Goal: Task Accomplishment & Management: Manage account settings

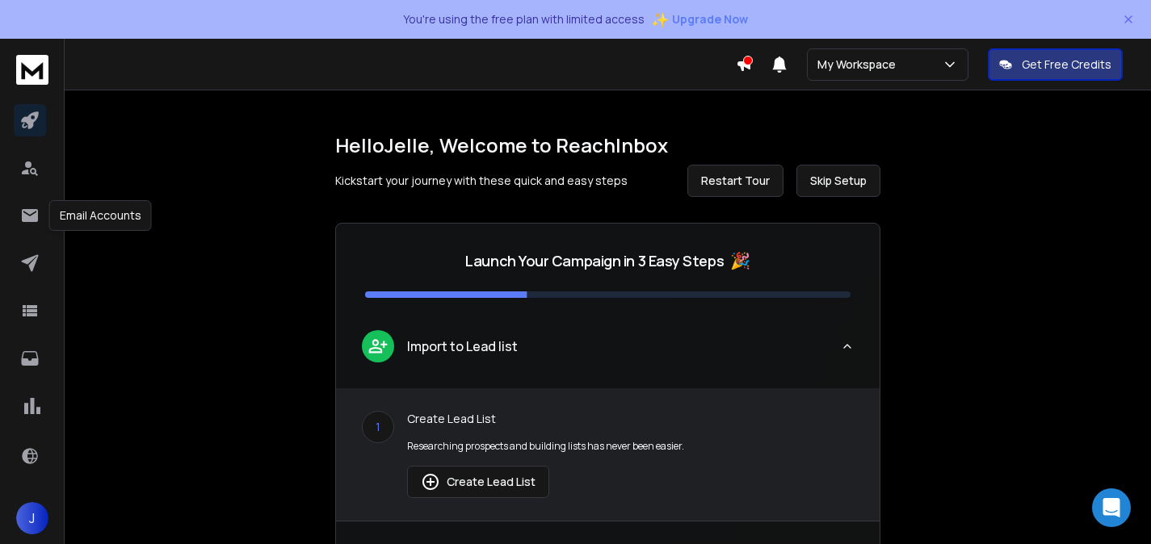
click at [11, 213] on div "J" at bounding box center [32, 295] width 65 height 512
click at [20, 214] on icon at bounding box center [29, 215] width 19 height 19
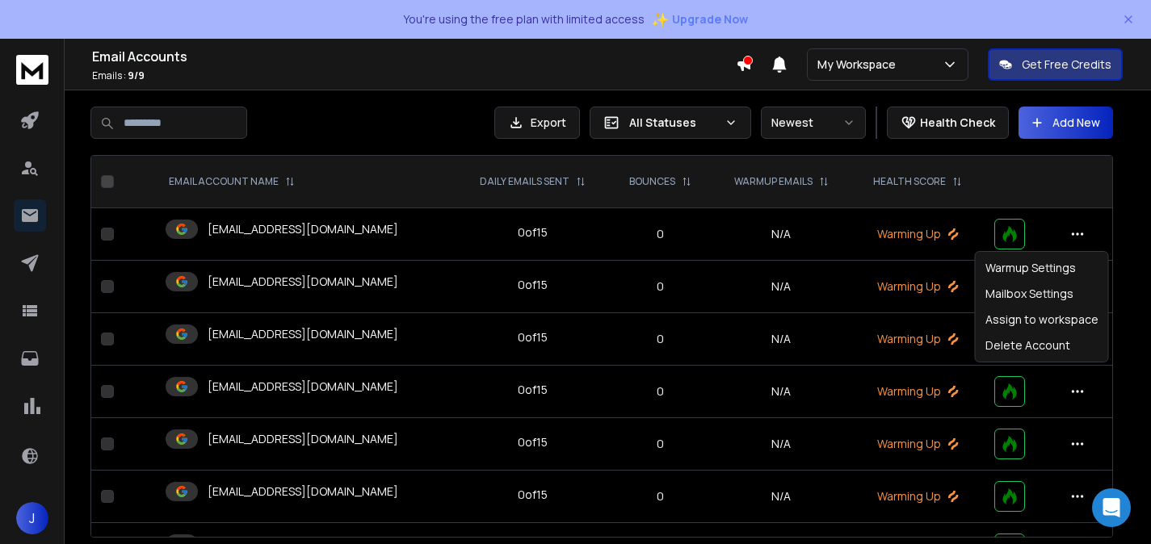
click at [1077, 232] on icon at bounding box center [1077, 234] width 15 height 15
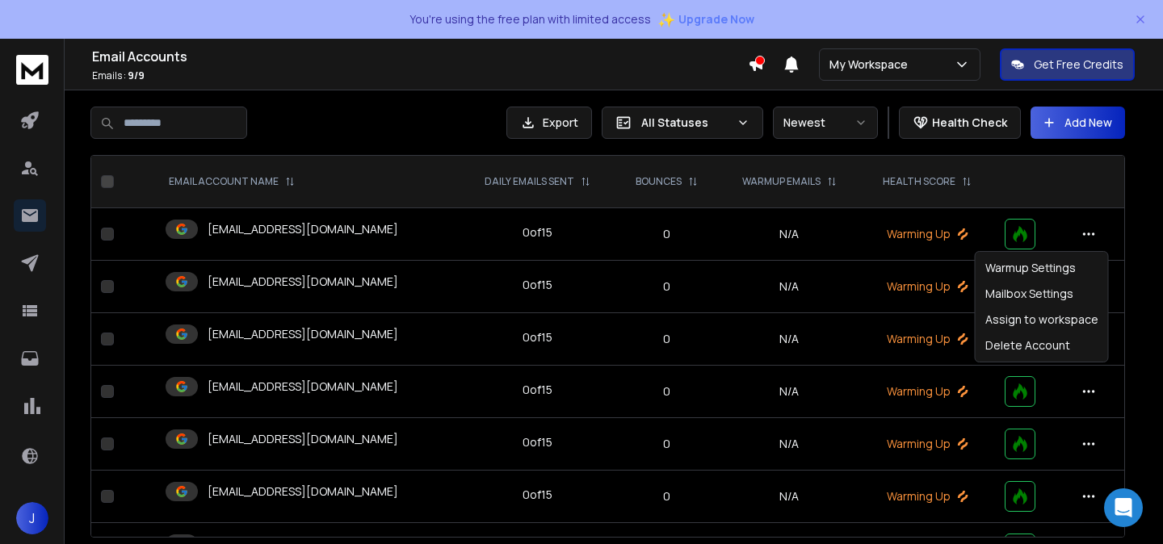
click at [111, 233] on button "button" at bounding box center [107, 234] width 13 height 13
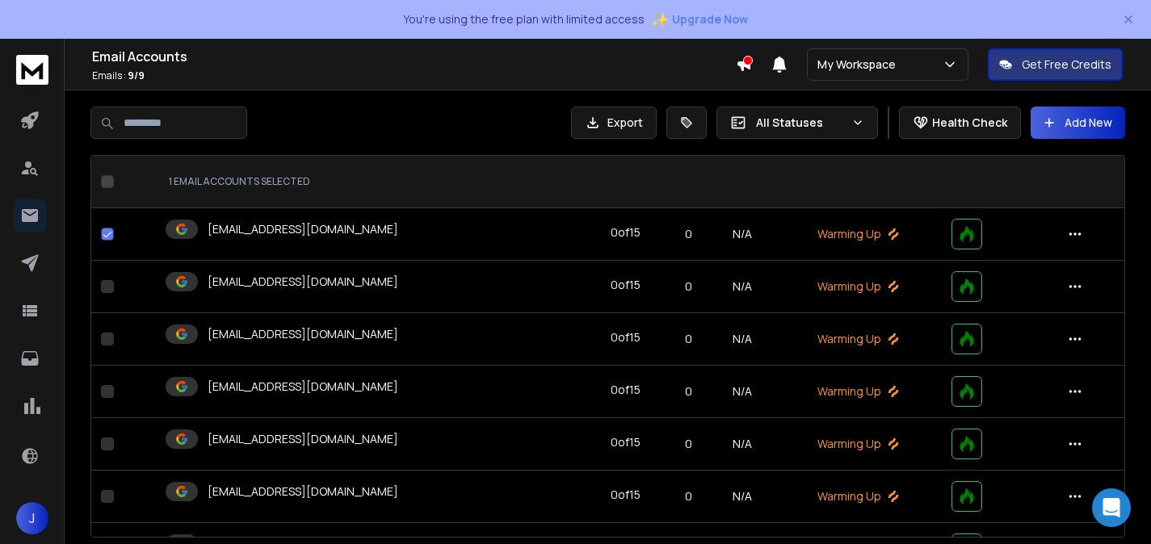
click at [870, 123] on div "All Statuses" at bounding box center [796, 123] width 161 height 32
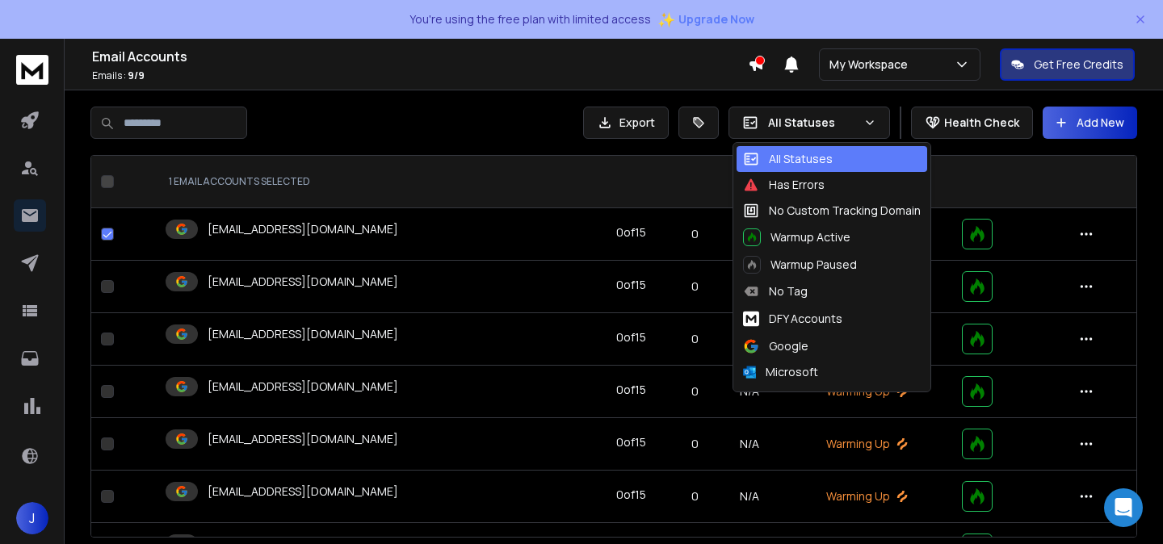
click at [463, 123] on div at bounding box center [331, 123] width 483 height 32
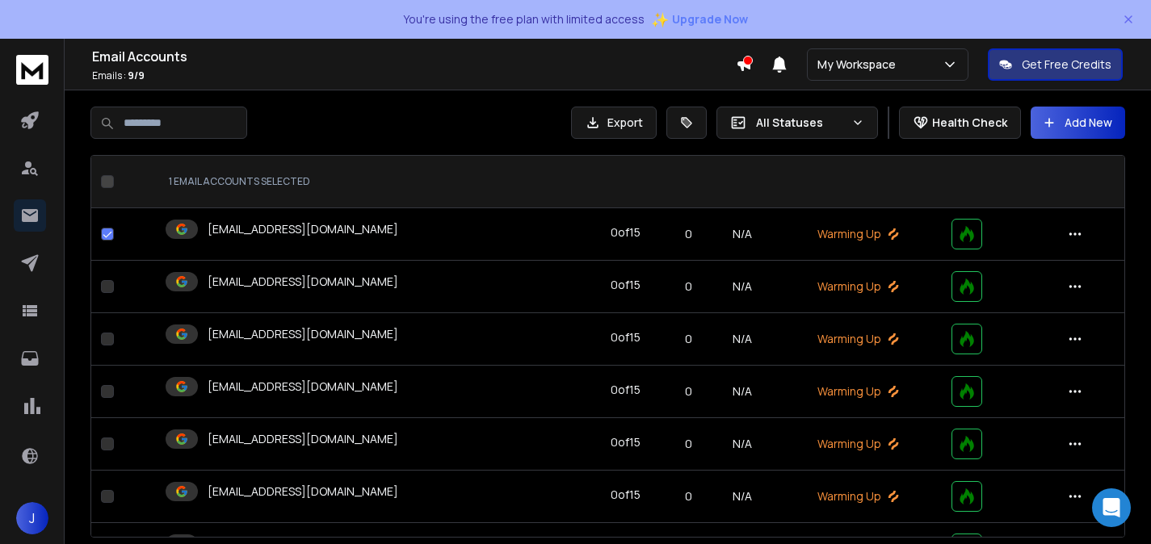
click at [1067, 235] on icon at bounding box center [1074, 234] width 15 height 15
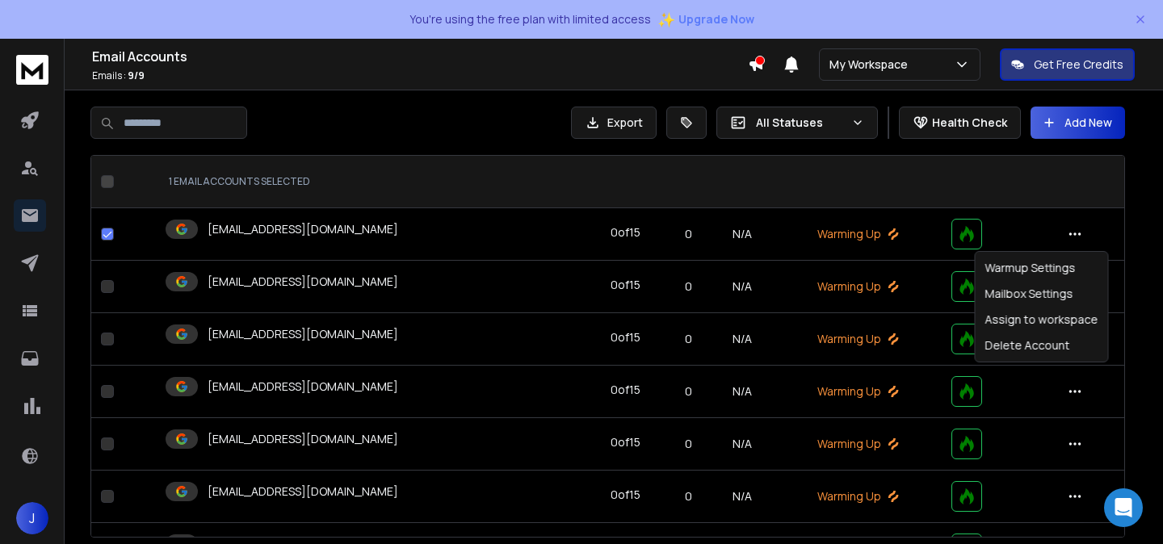
click at [112, 237] on button "button" at bounding box center [107, 234] width 13 height 13
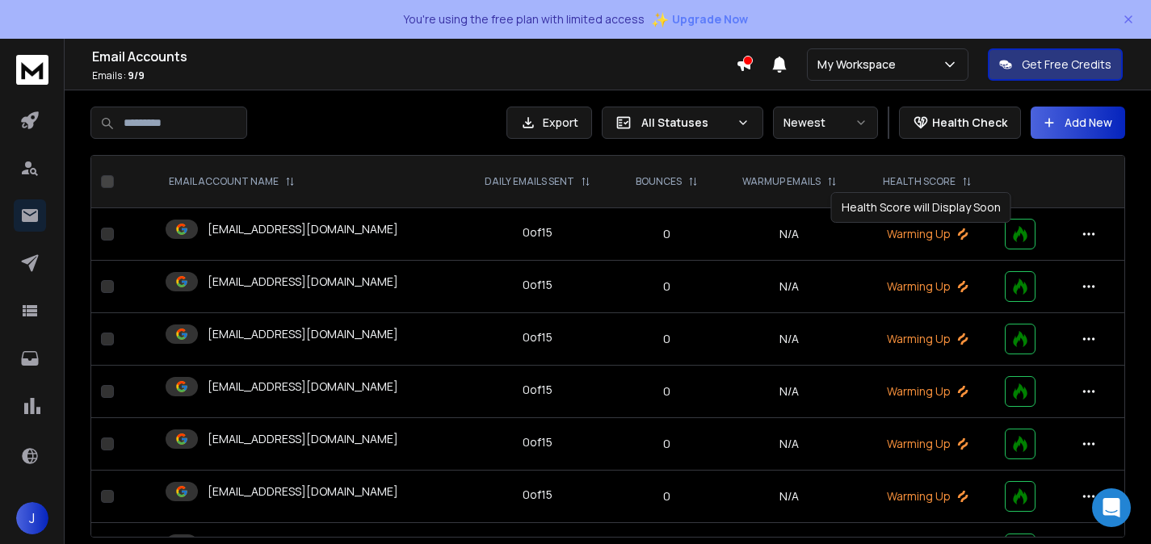
click at [901, 234] on p "Warming Up" at bounding box center [927, 234] width 115 height 16
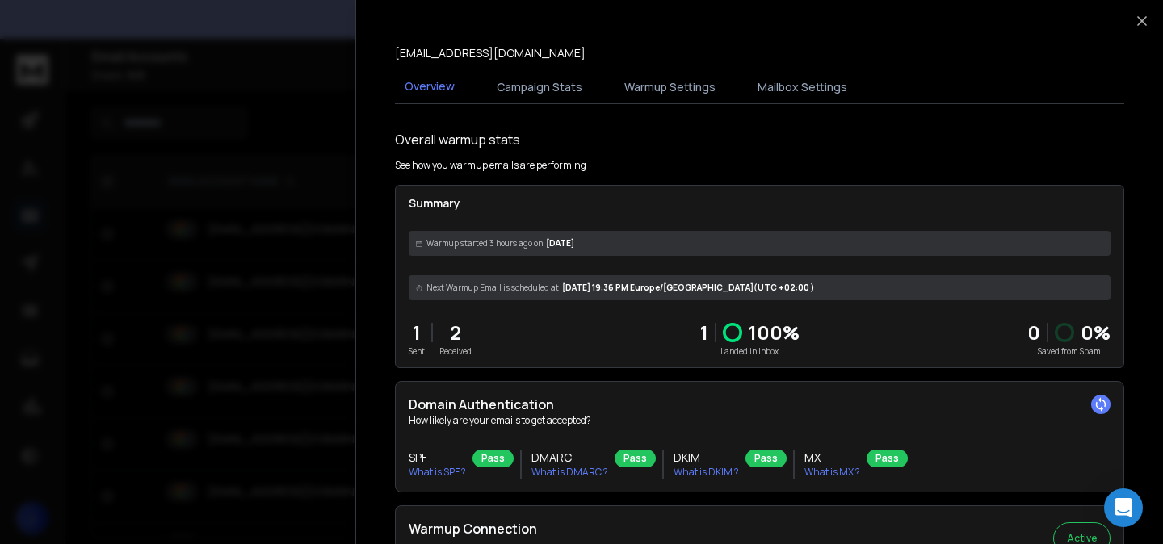
click at [807, 88] on button "Mailbox Settings" at bounding box center [802, 87] width 109 height 36
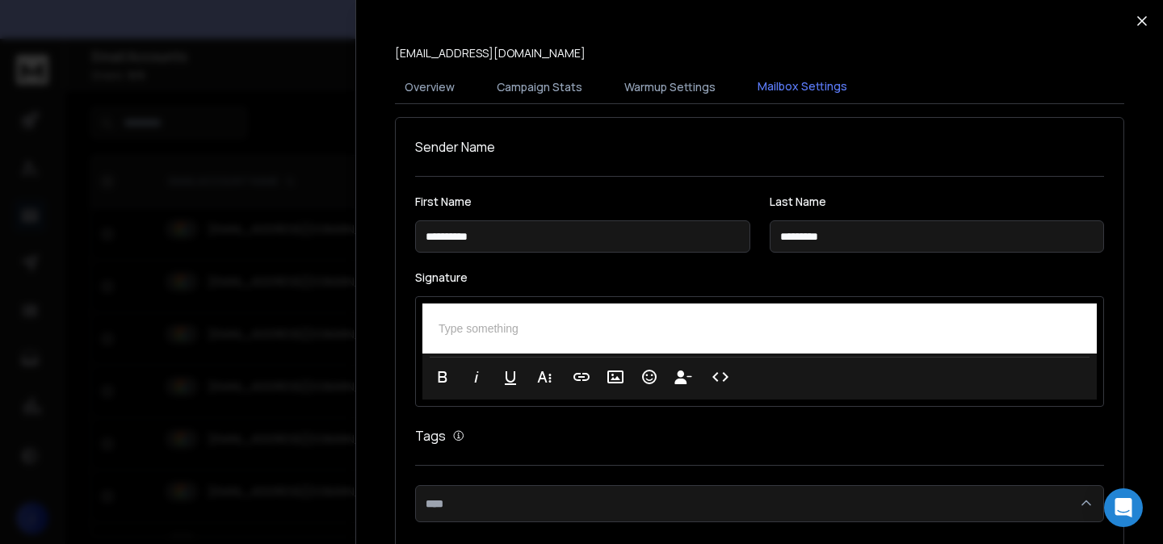
click at [1139, 23] on icon "button" at bounding box center [1142, 21] width 8 height 8
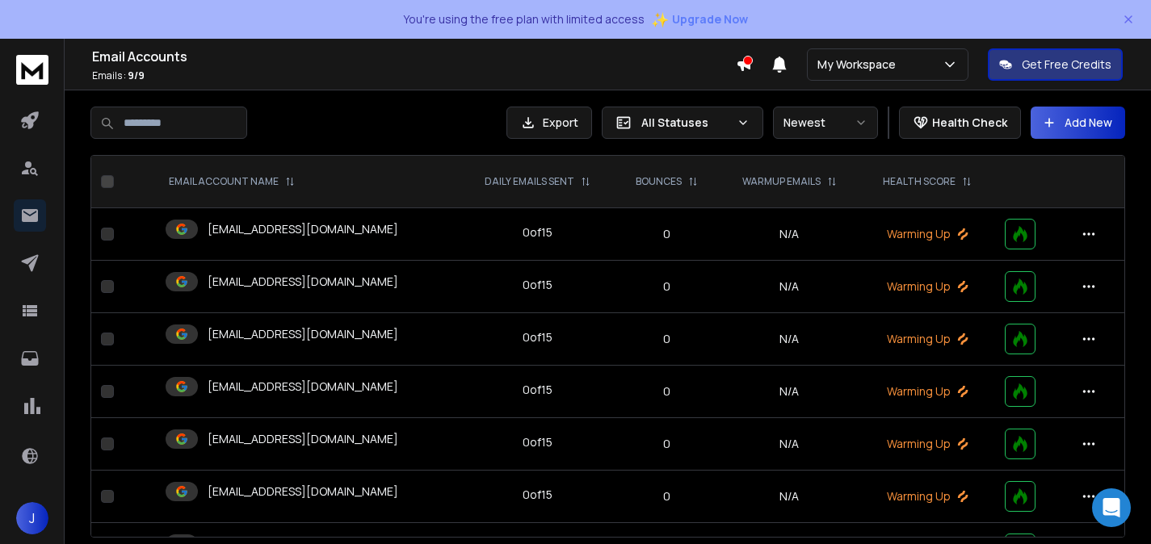
click at [112, 234] on button "button" at bounding box center [107, 234] width 13 height 13
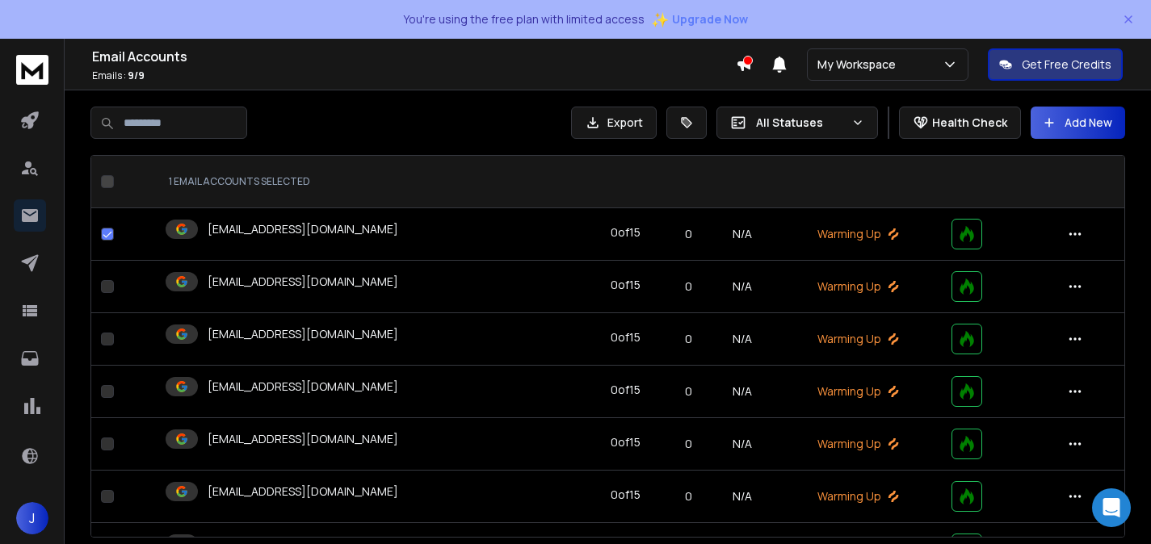
click at [978, 60] on div "My Workspace Get Free Credits" at bounding box center [929, 64] width 387 height 32
click at [954, 67] on icon "button" at bounding box center [949, 65] width 16 height 16
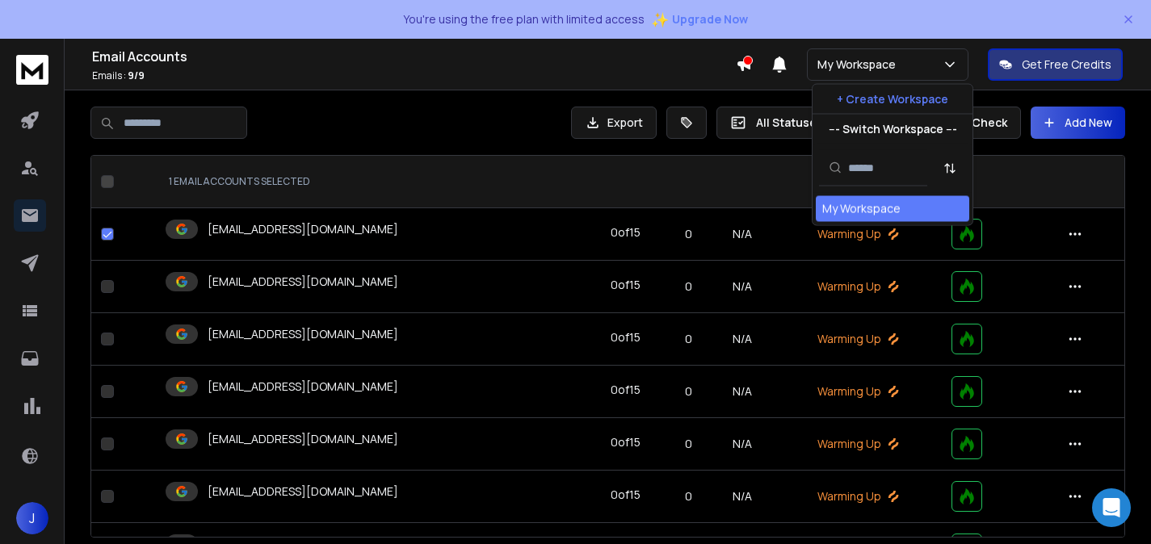
click at [497, 81] on p "Emails : 9 / 9" at bounding box center [414, 75] width 644 height 13
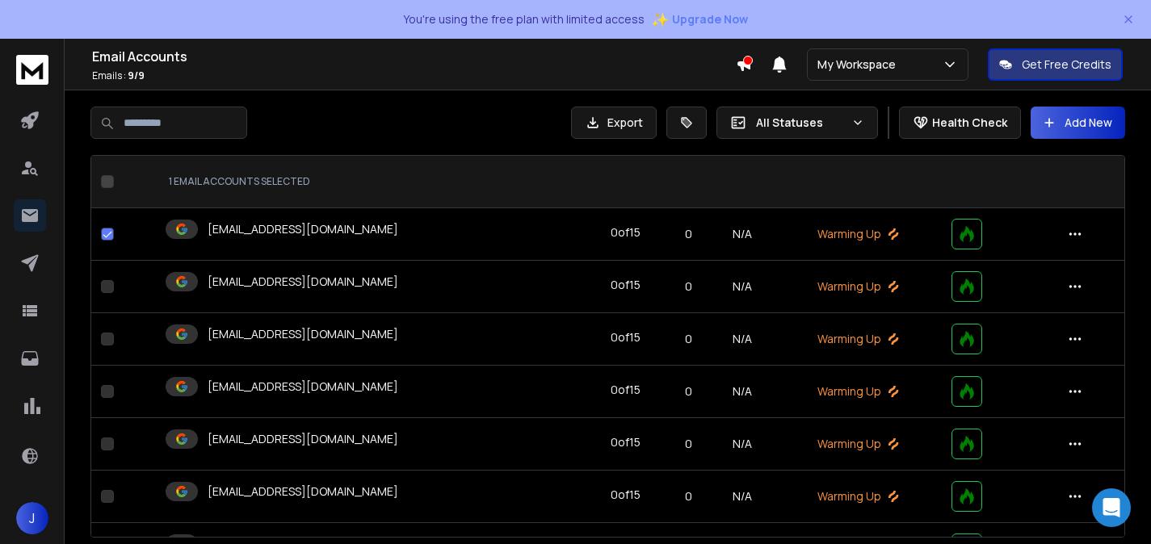
click at [852, 123] on div "All Statuses" at bounding box center [796, 123] width 161 height 32
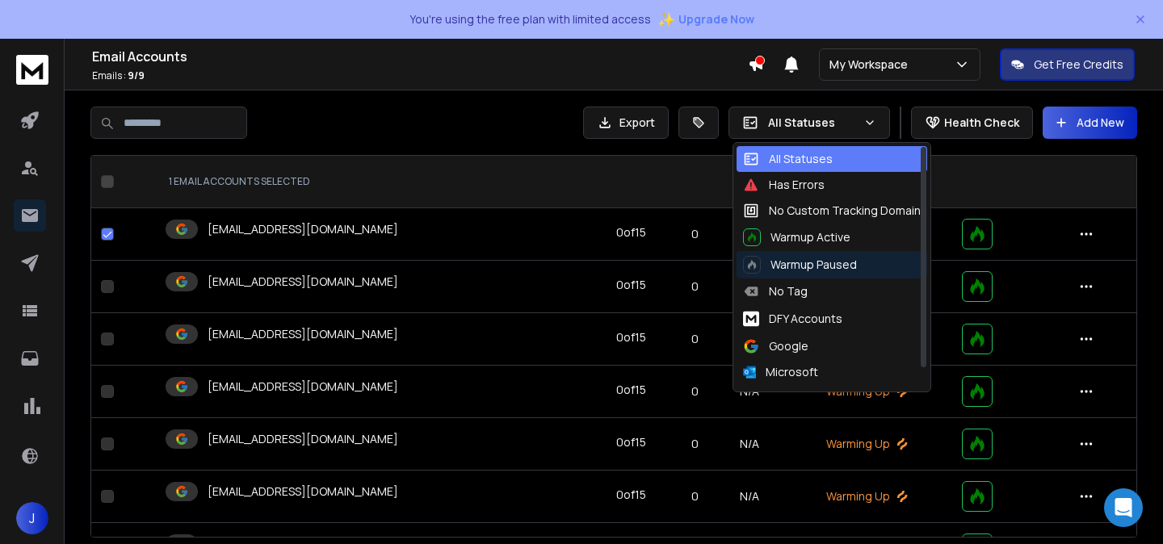
click at [812, 262] on div "Warmup Paused" at bounding box center [800, 265] width 114 height 18
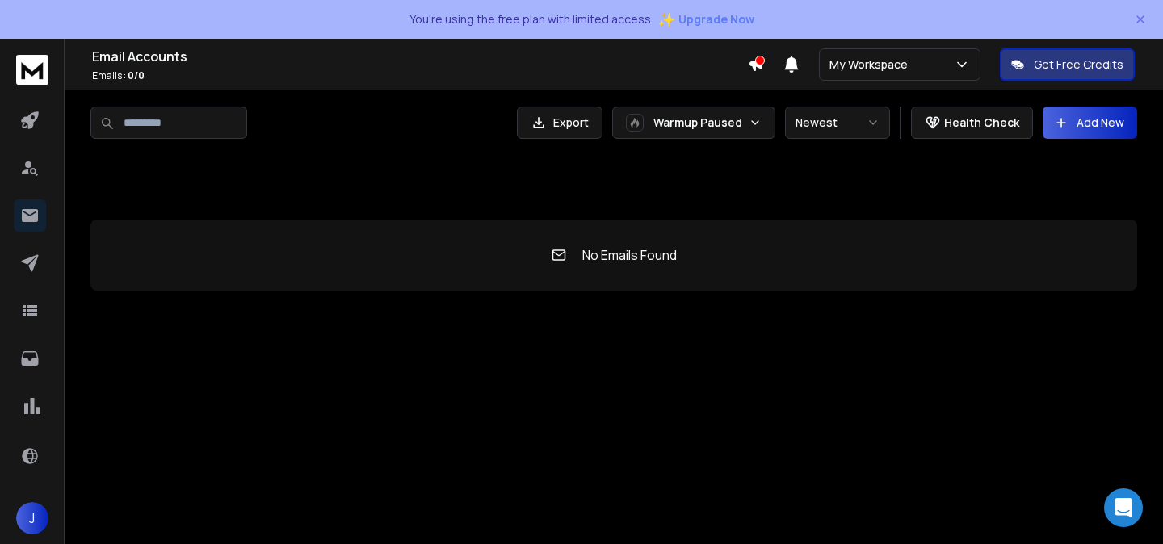
click at [809, 126] on button "Newest" at bounding box center [837, 123] width 105 height 32
click at [695, 120] on p "Warmup Paused" at bounding box center [697, 123] width 89 height 16
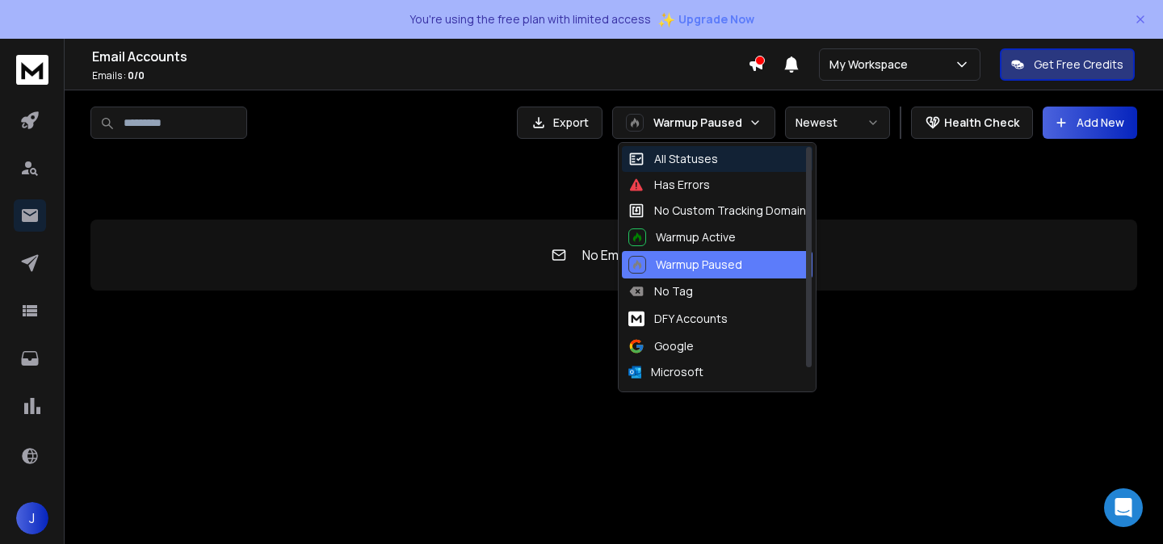
click at [700, 163] on div "All Statuses" at bounding box center [673, 159] width 90 height 16
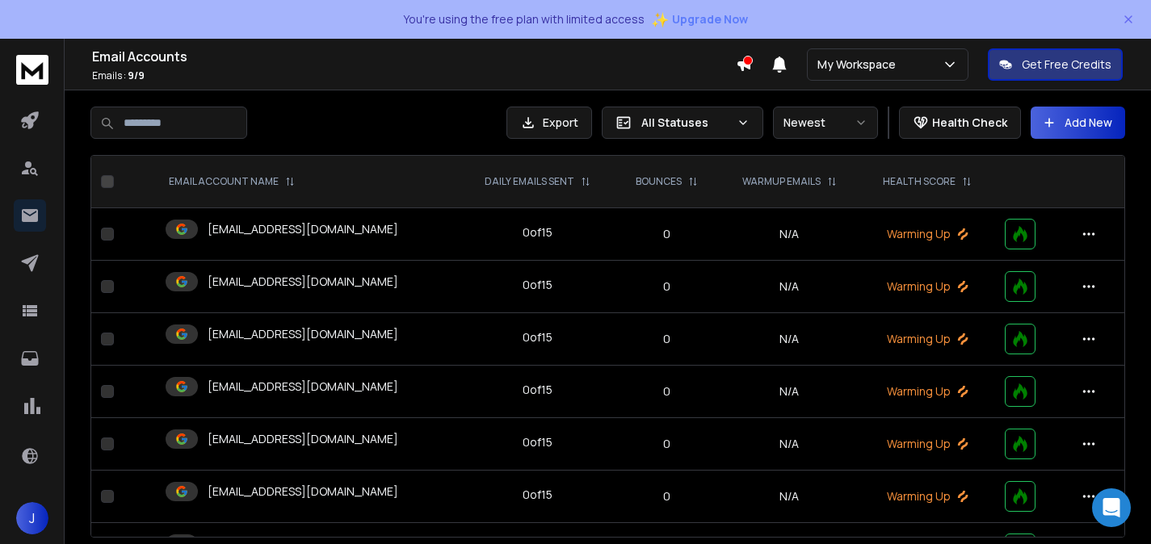
click at [102, 232] on button "button" at bounding box center [107, 234] width 13 height 13
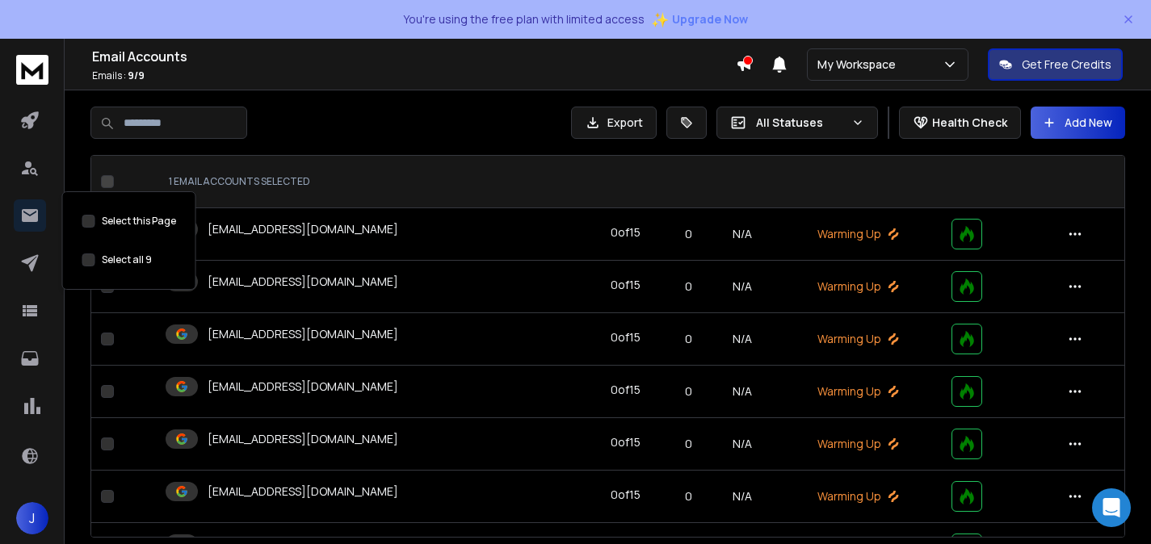
click at [107, 175] on button "Select this Page" at bounding box center [107, 181] width 13 height 13
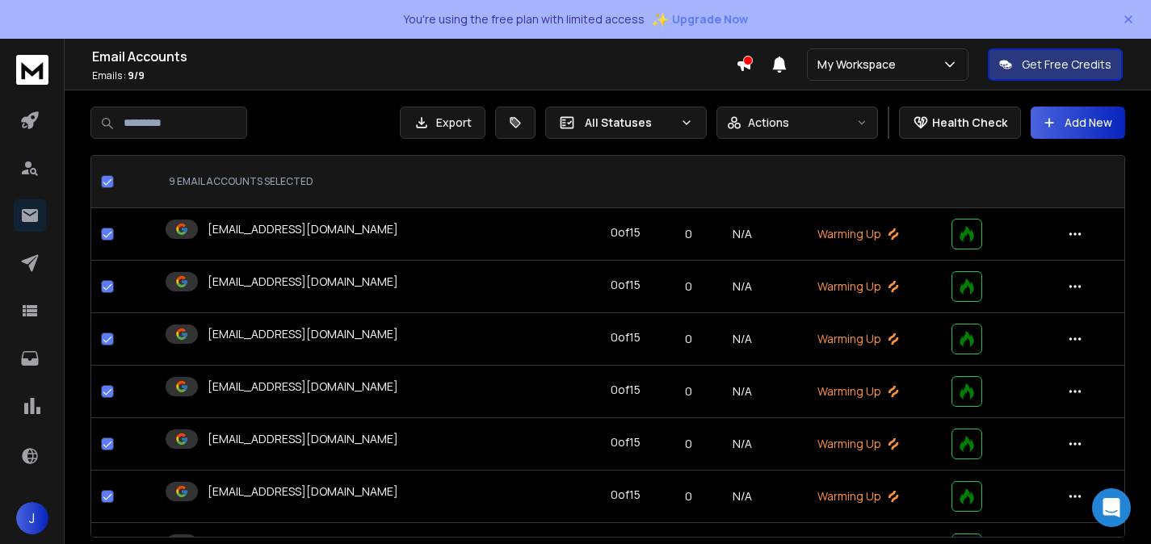
click at [671, 119] on p "All Statuses" at bounding box center [629, 123] width 89 height 16
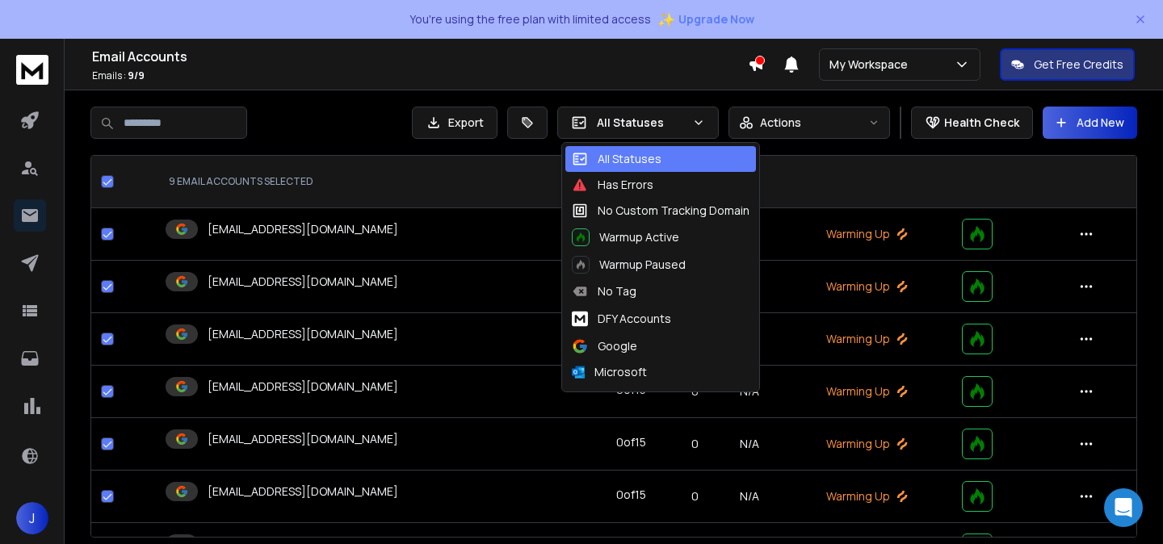
click at [352, 115] on div at bounding box center [246, 123] width 312 height 32
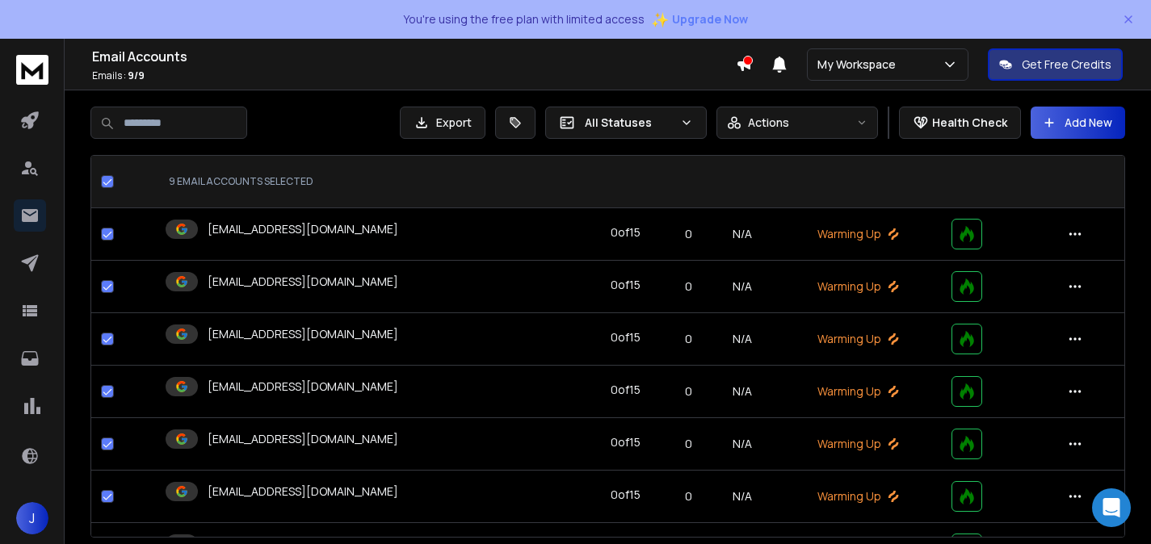
click at [1061, 125] on button "Add New" at bounding box center [1077, 123] width 94 height 32
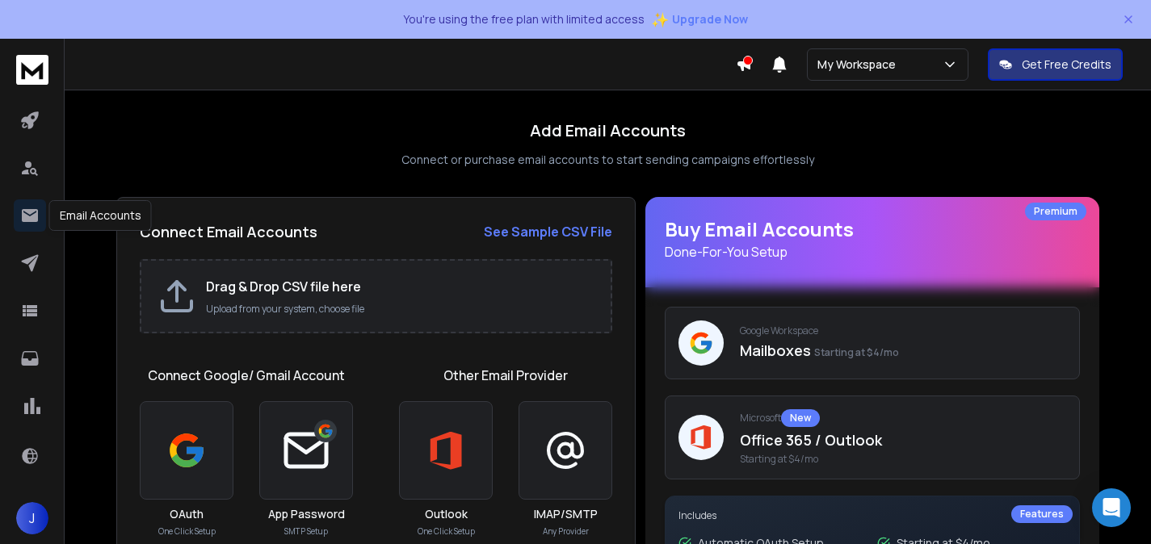
click at [34, 219] on icon at bounding box center [30, 215] width 16 height 13
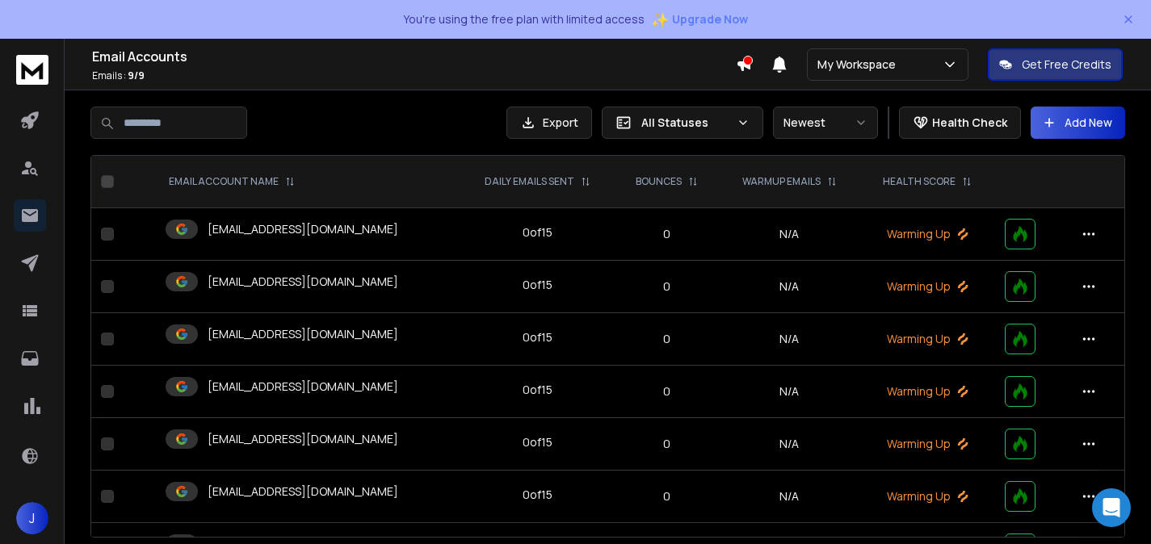
click at [111, 234] on button "button" at bounding box center [107, 234] width 13 height 13
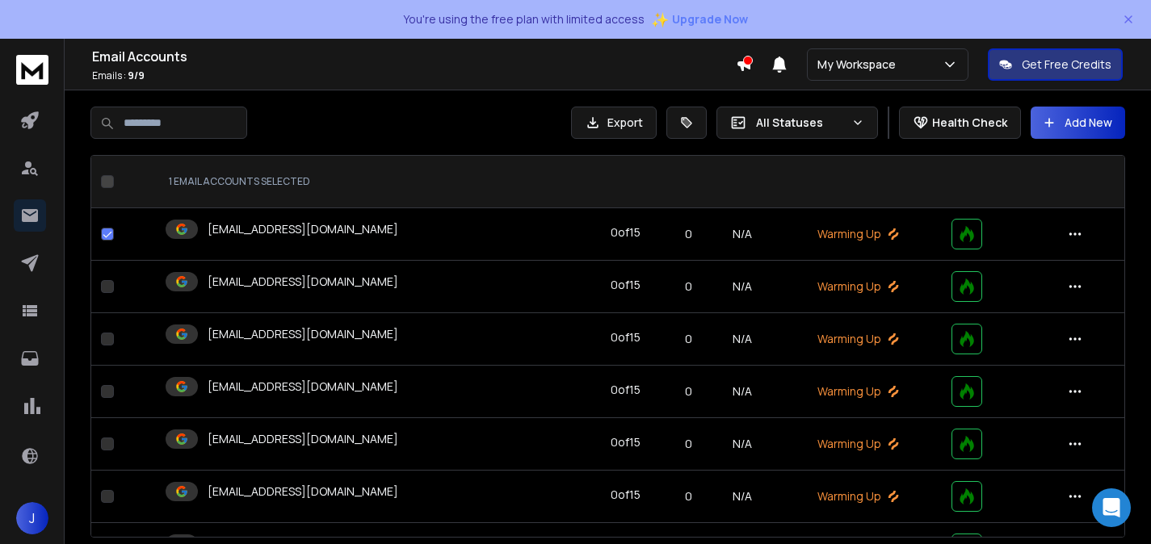
click at [1067, 229] on icon at bounding box center [1074, 234] width 15 height 15
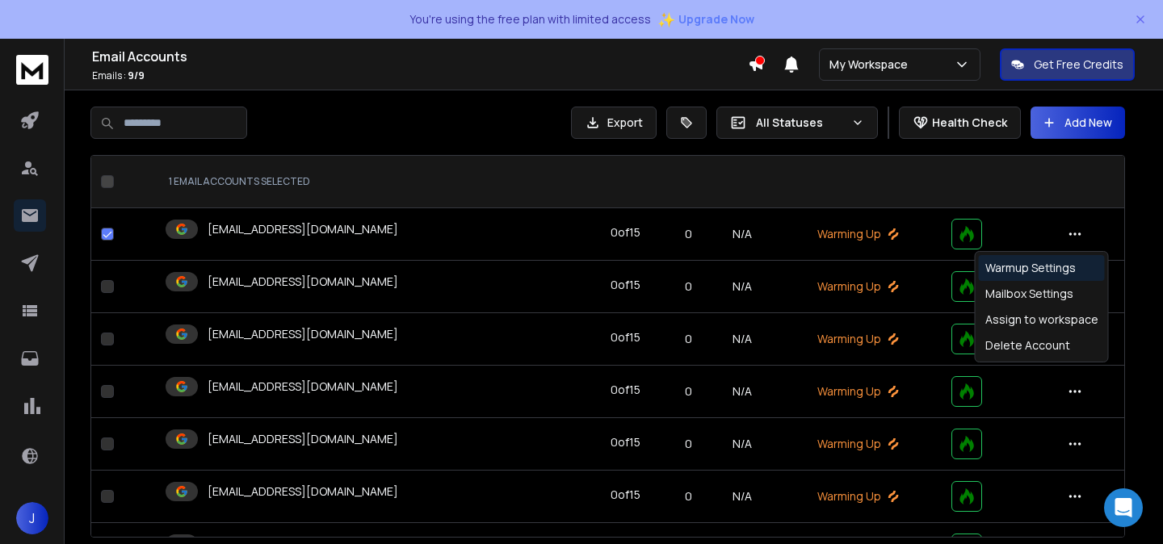
click at [1033, 265] on div "Warmup Settings" at bounding box center [1042, 268] width 126 height 26
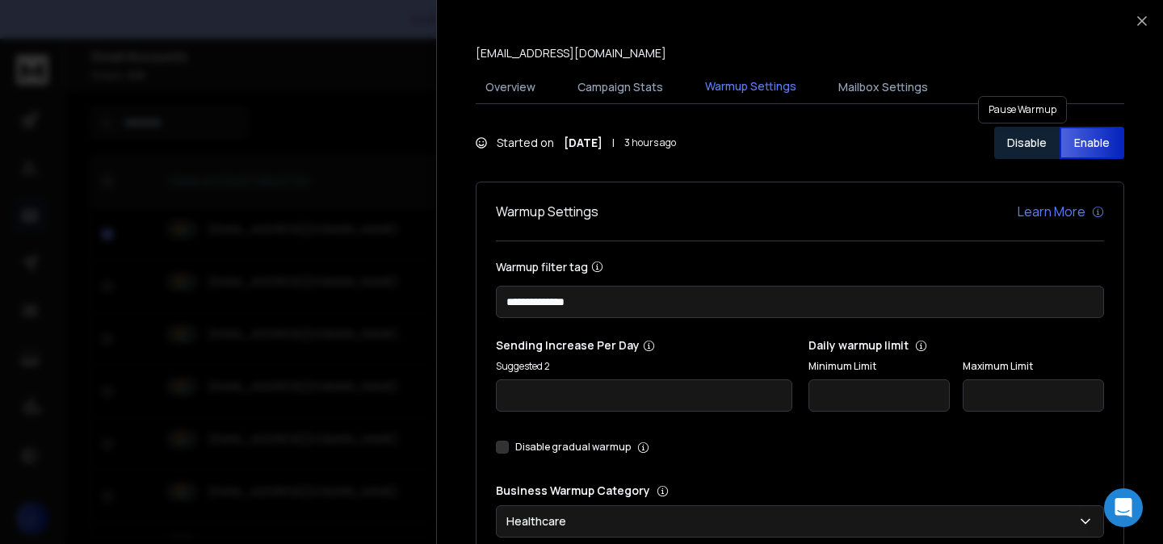
click at [1015, 144] on button "Disable" at bounding box center [1026, 143] width 65 height 32
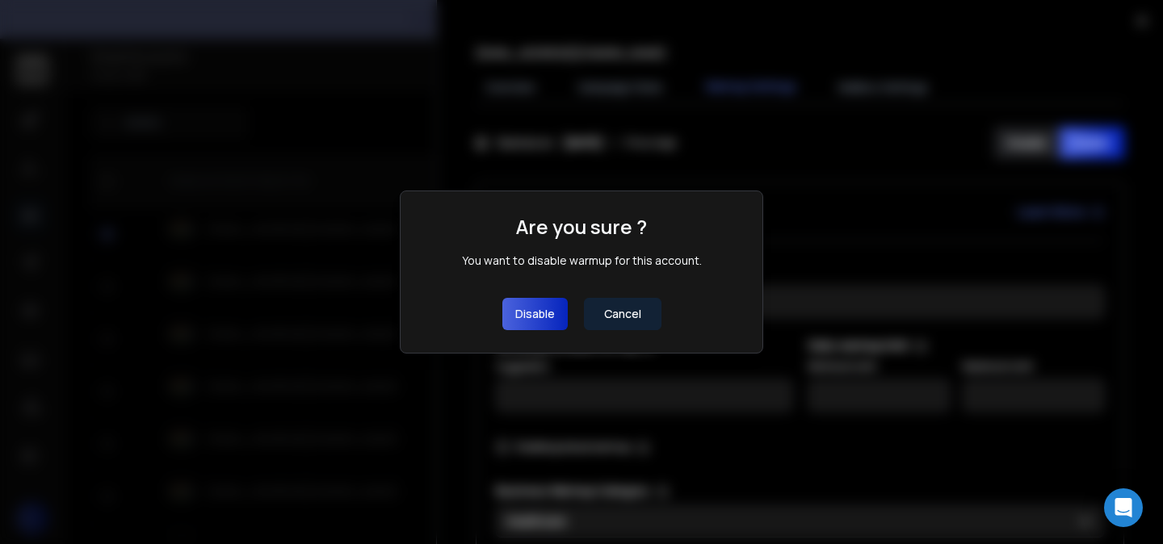
click at [537, 313] on button "Disable" at bounding box center [534, 314] width 65 height 32
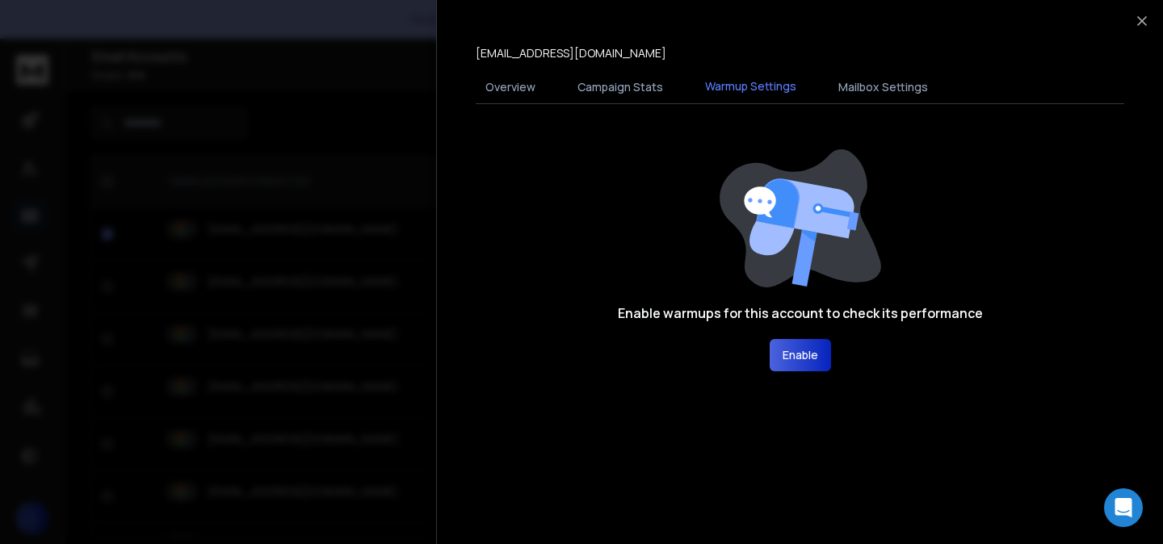
click at [1146, 18] on div "Multi Select Table Sheet [EMAIL_ADDRESS][DOMAIN_NAME] Overview Campaign Stats W…" at bounding box center [799, 272] width 727 height 544
click at [1140, 21] on icon "button" at bounding box center [1142, 21] width 16 height 16
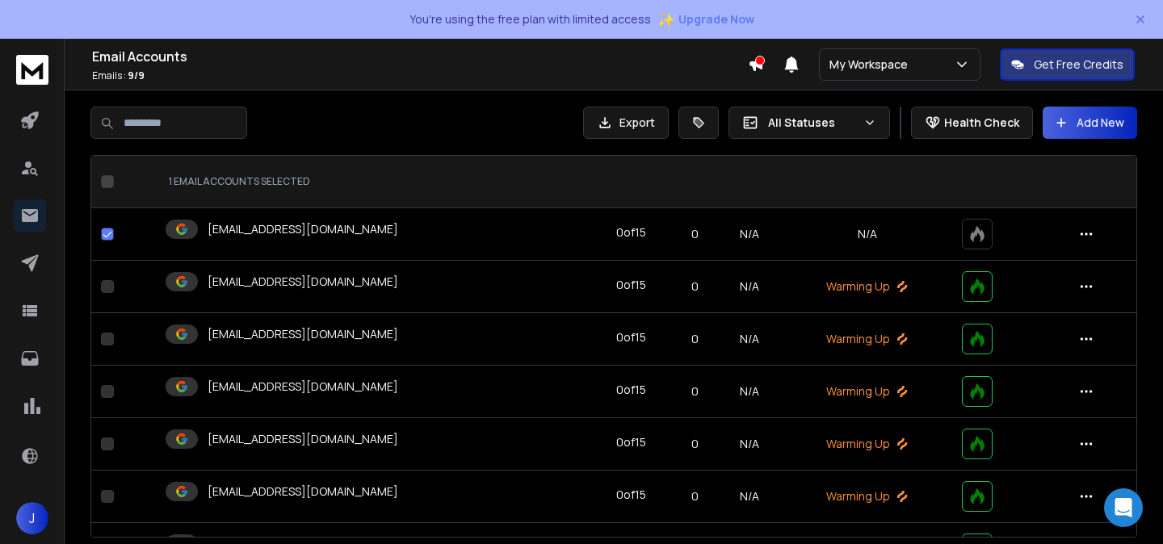
click at [1079, 282] on icon at bounding box center [1086, 286] width 15 height 15
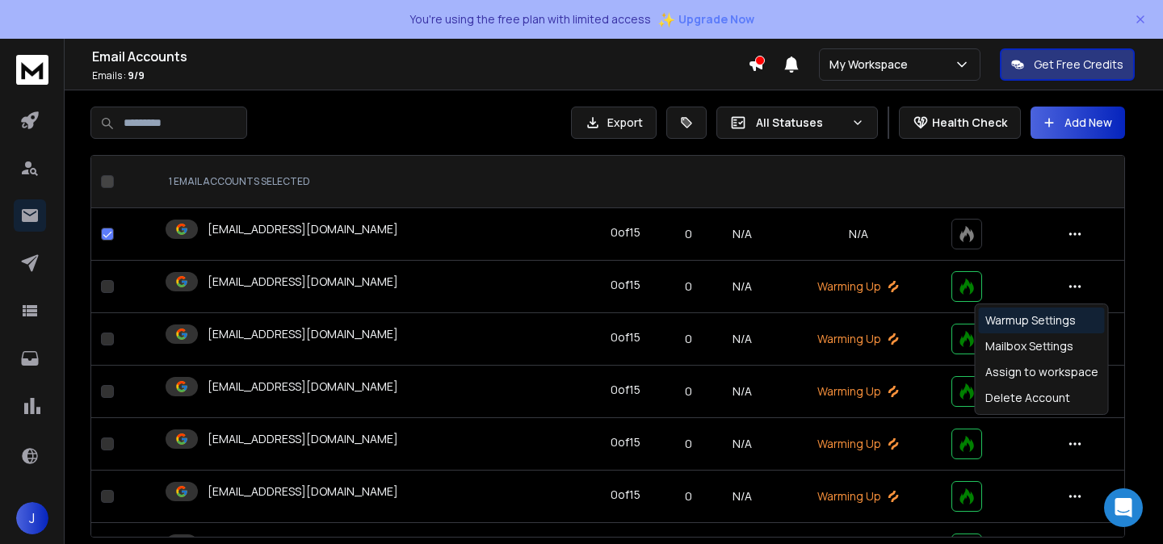
click at [1042, 317] on div "Warmup Settings" at bounding box center [1042, 321] width 126 height 26
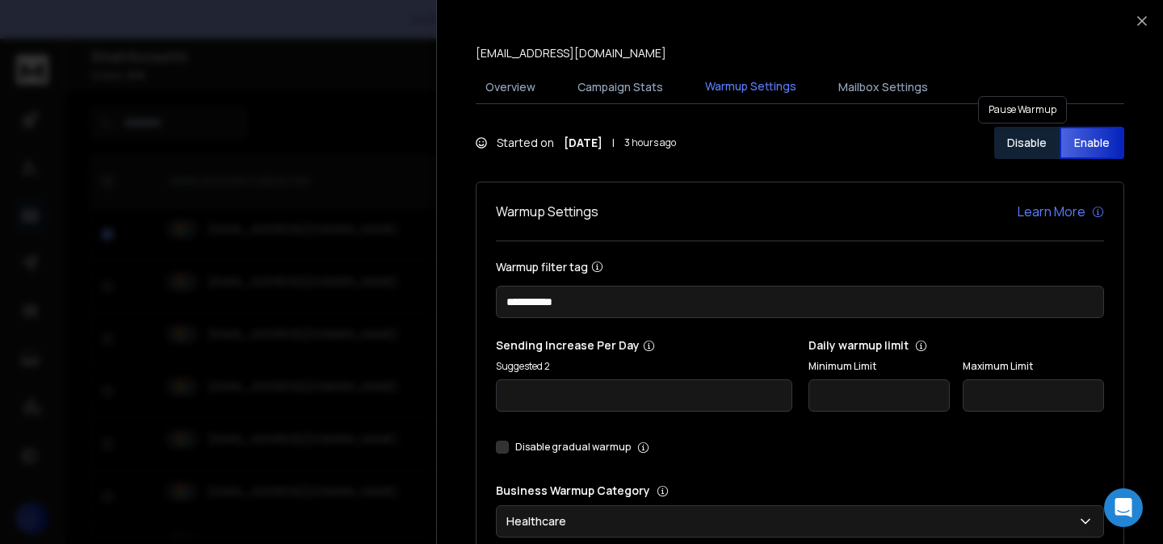
click at [1024, 148] on button "Disable" at bounding box center [1026, 143] width 65 height 32
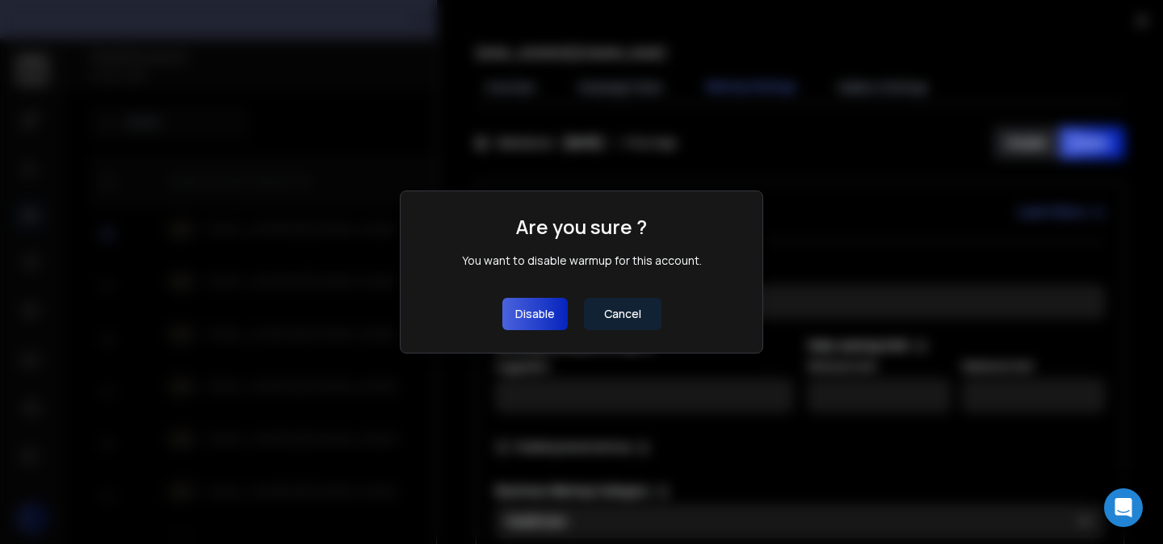
drag, startPoint x: 545, startPoint y: 310, endPoint x: 557, endPoint y: 296, distance: 18.9
click at [545, 310] on button "Disable" at bounding box center [534, 314] width 65 height 32
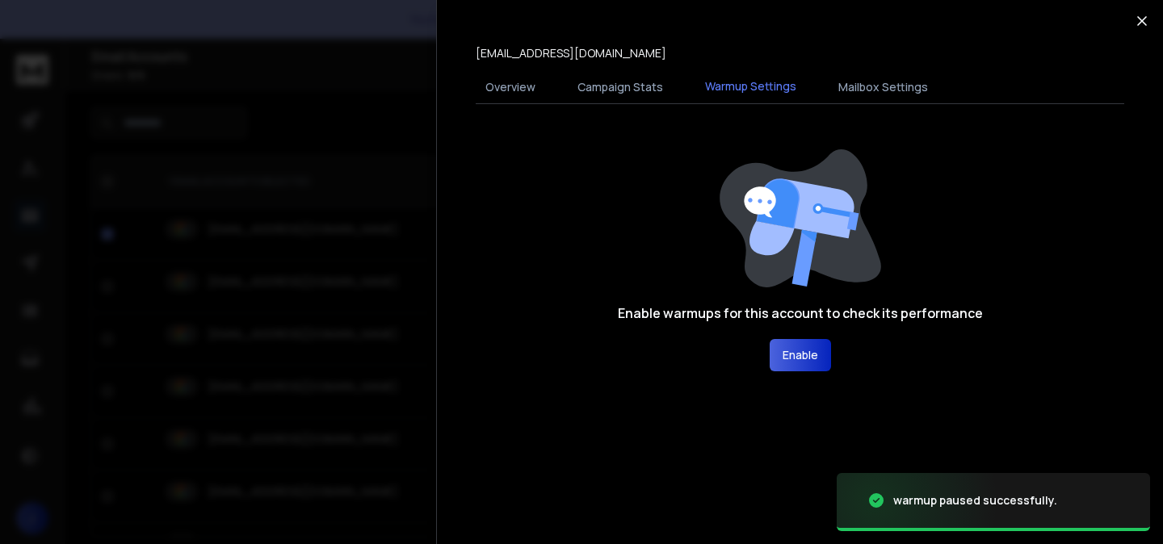
click at [1134, 23] on icon "button" at bounding box center [1142, 21] width 16 height 16
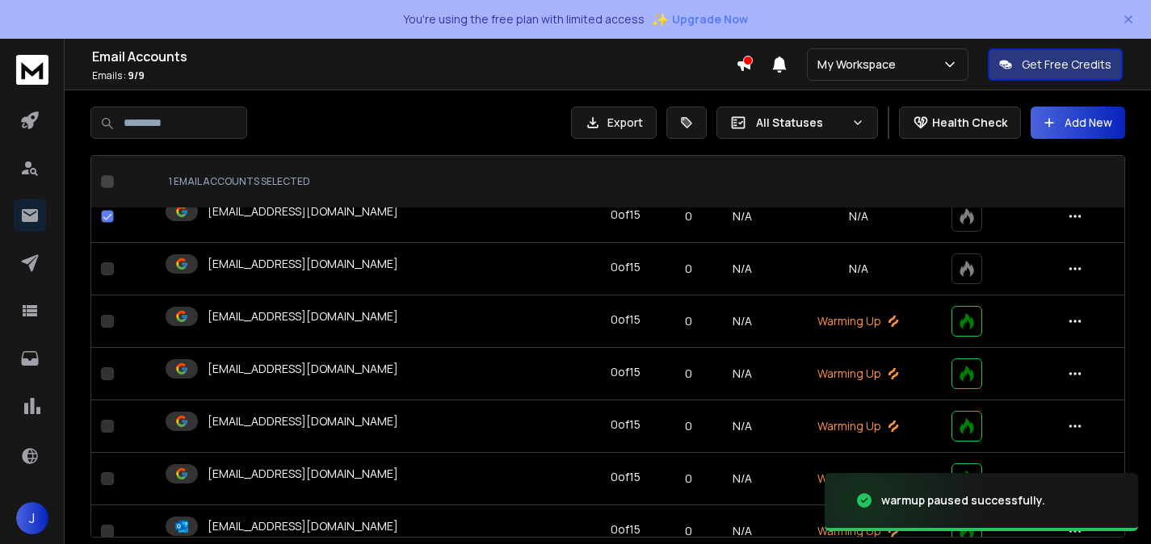
scroll to position [22, 0]
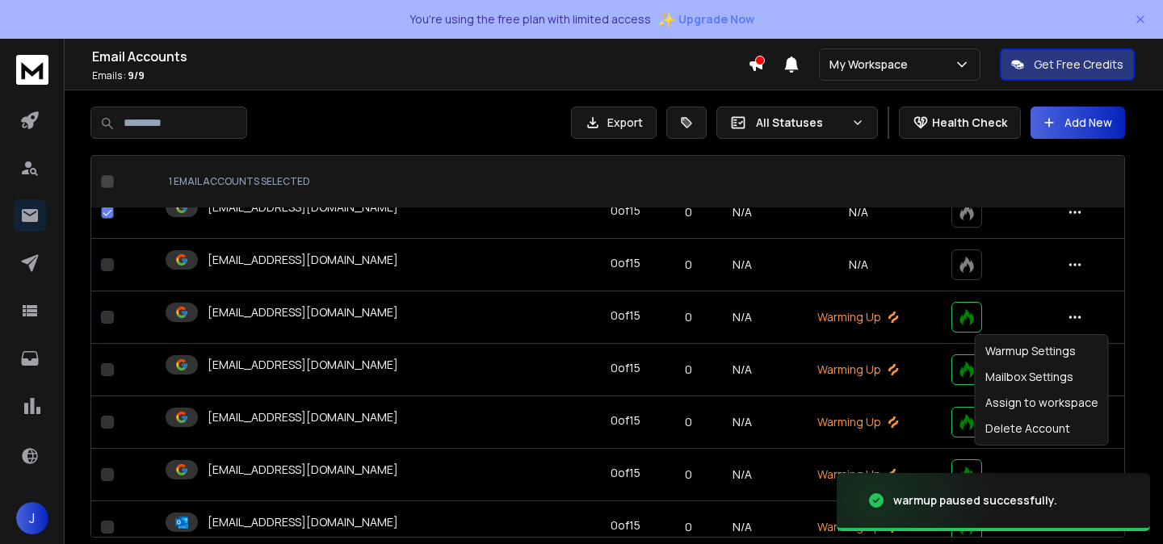
click at [1068, 317] on icon at bounding box center [1074, 317] width 12 height 2
click at [1026, 350] on div "Warmup Settings" at bounding box center [1042, 351] width 126 height 26
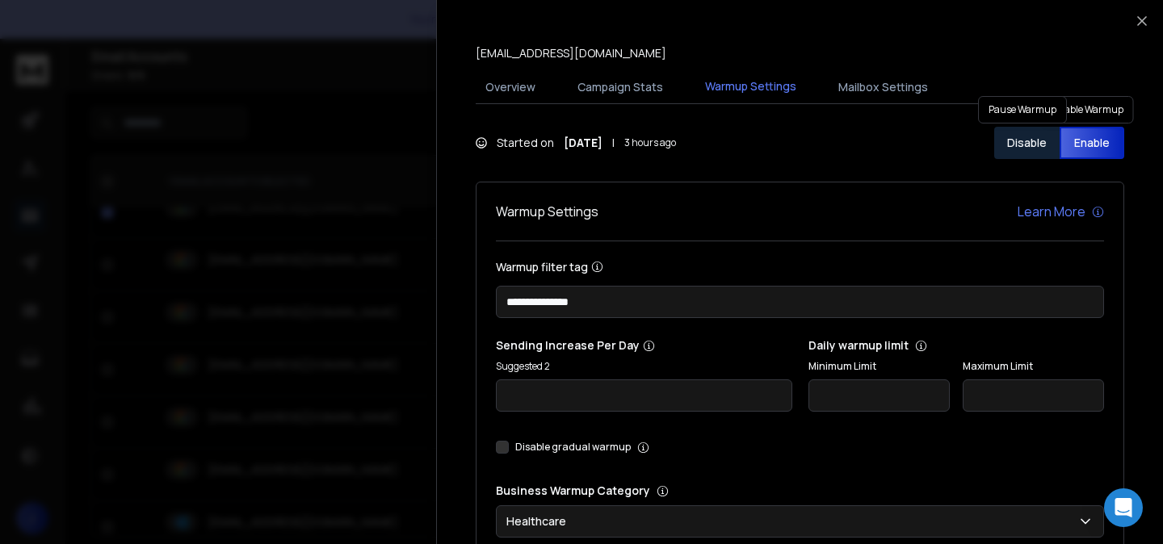
click at [1022, 145] on button "Disable" at bounding box center [1026, 143] width 65 height 32
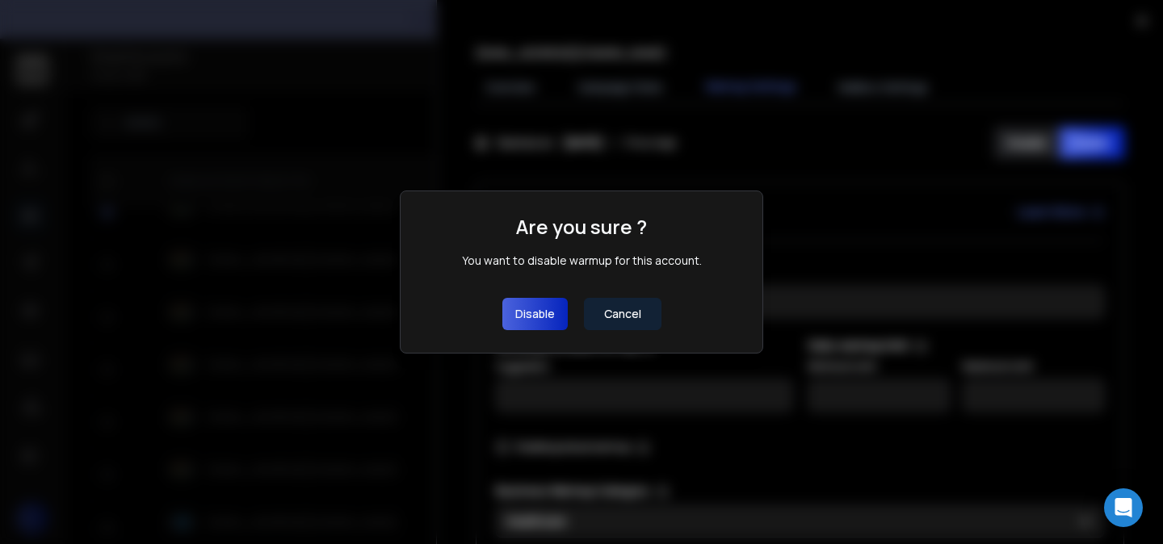
click at [545, 321] on button "Disable" at bounding box center [534, 314] width 65 height 32
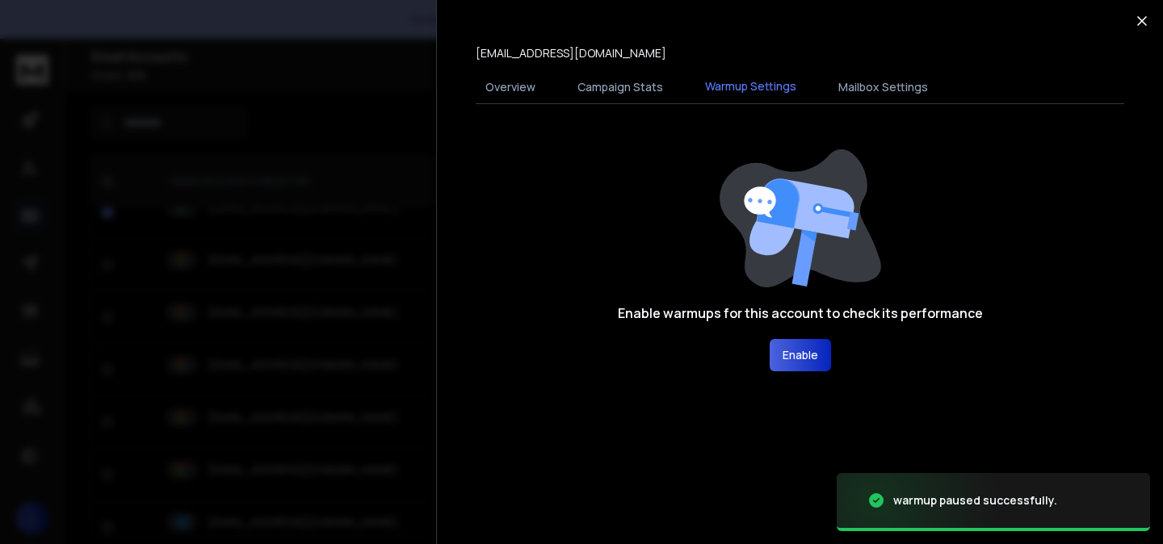
click at [1138, 20] on icon "button" at bounding box center [1142, 21] width 8 height 8
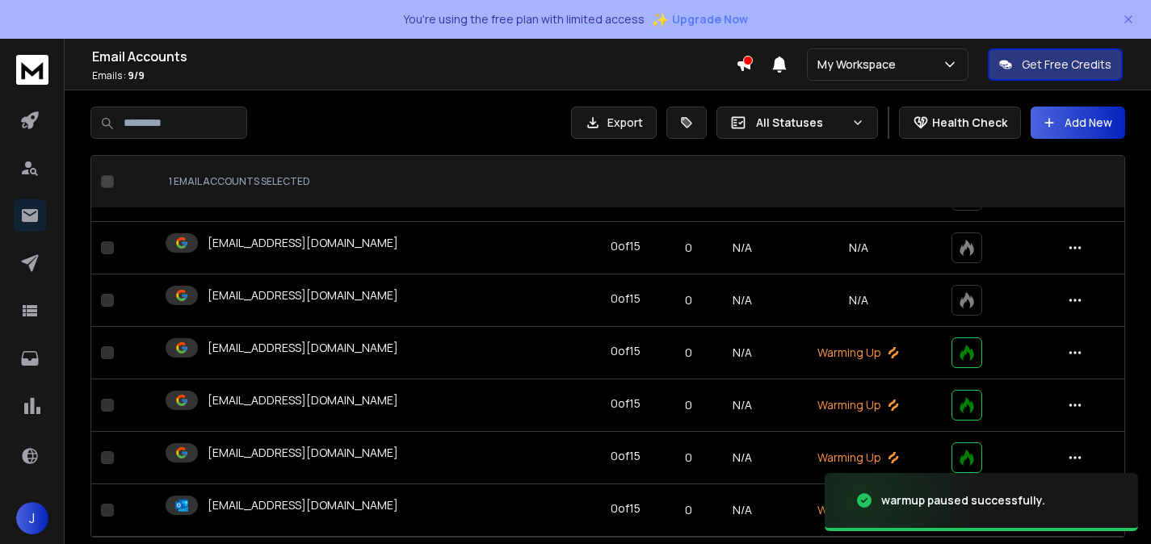
scroll to position [43, 0]
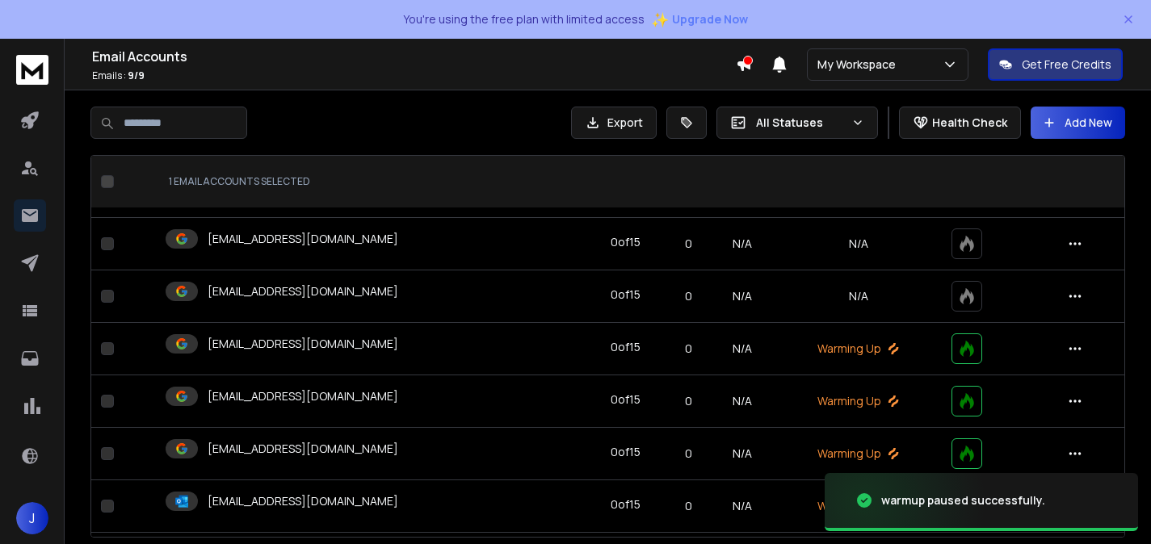
click at [1072, 349] on button at bounding box center [1074, 348] width 80 height 27
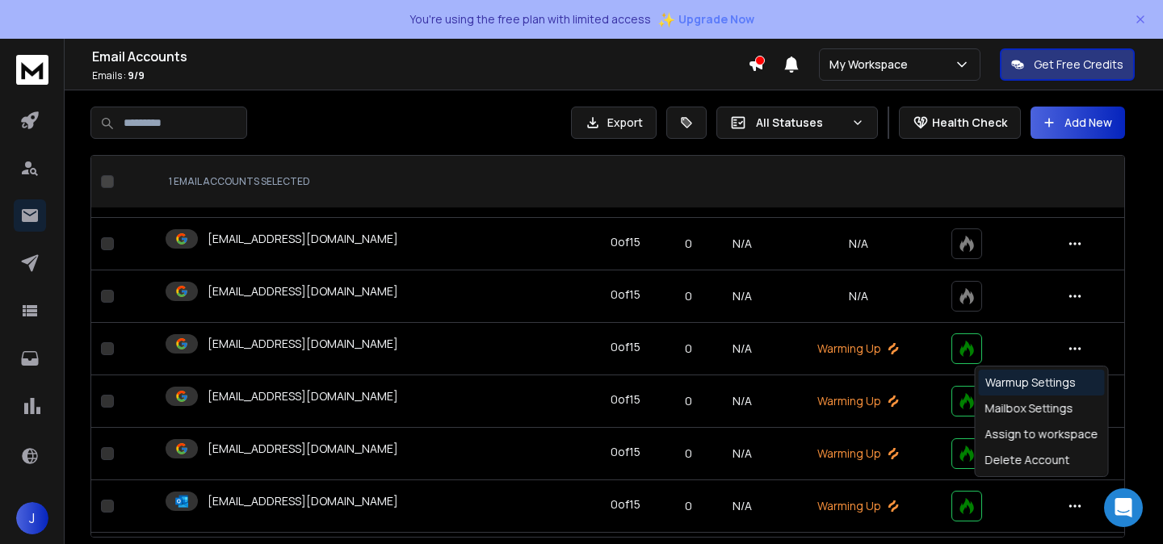
click at [1037, 384] on div "Warmup Settings" at bounding box center [1042, 383] width 126 height 26
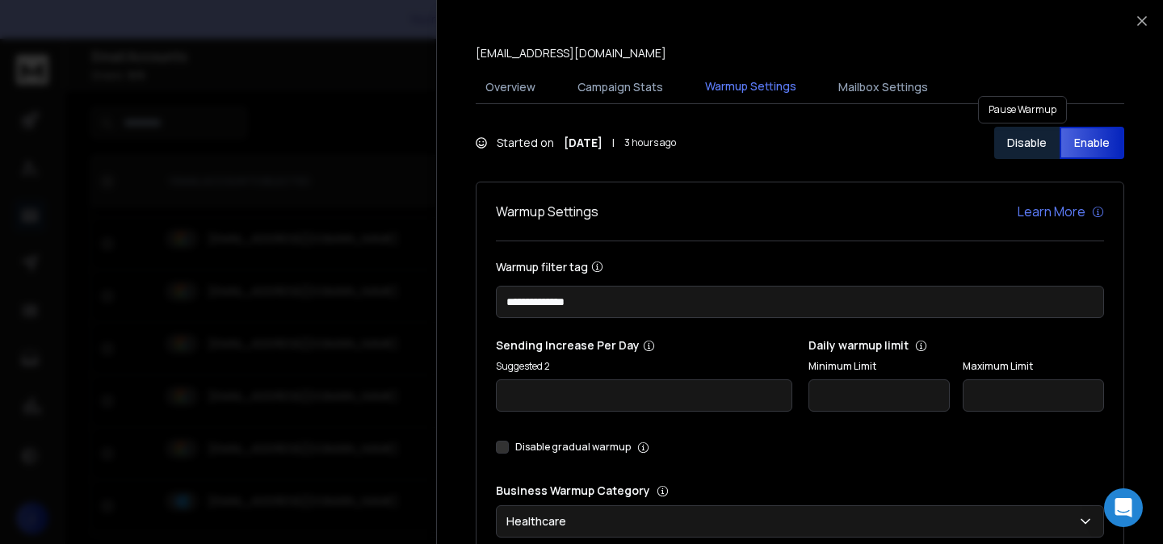
click at [1028, 145] on button "Disable" at bounding box center [1026, 143] width 65 height 32
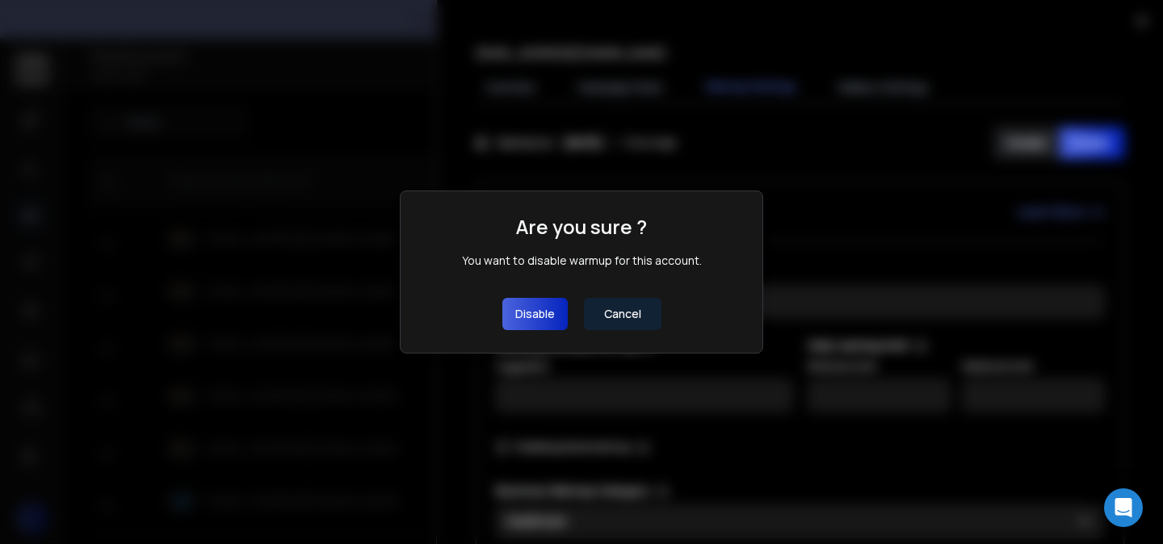
click at [524, 311] on button "Disable" at bounding box center [534, 314] width 65 height 32
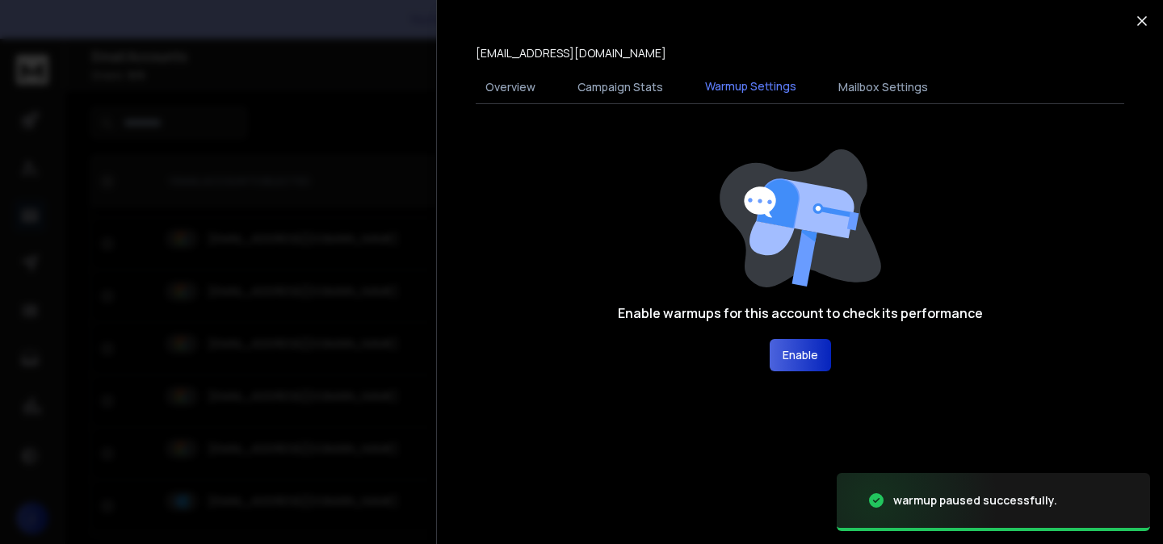
click at [1134, 25] on icon "button" at bounding box center [1142, 21] width 16 height 16
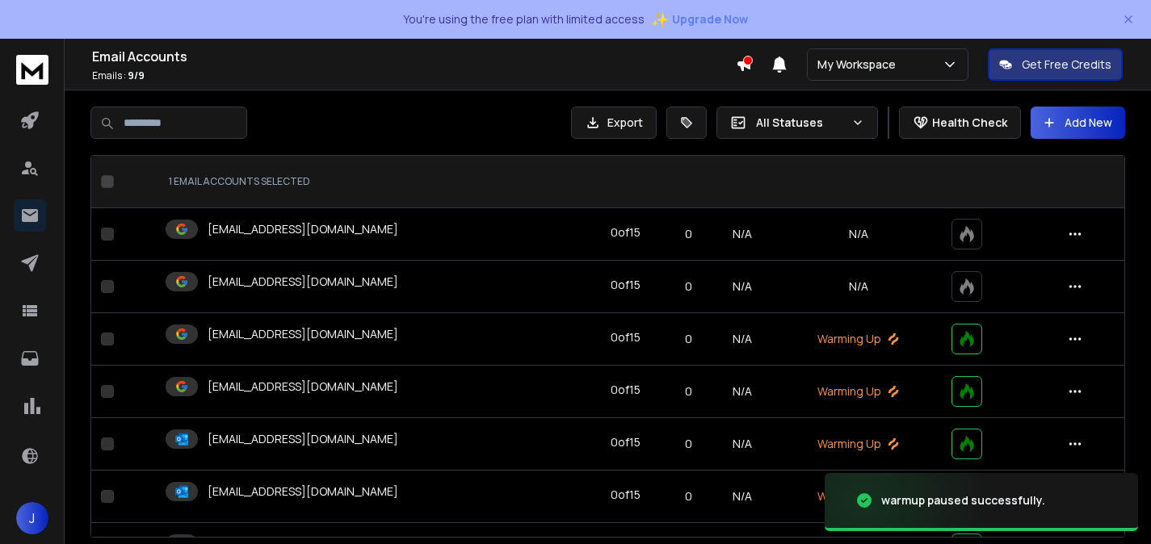
scroll to position [106, 0]
click at [1067, 339] on icon at bounding box center [1074, 338] width 15 height 15
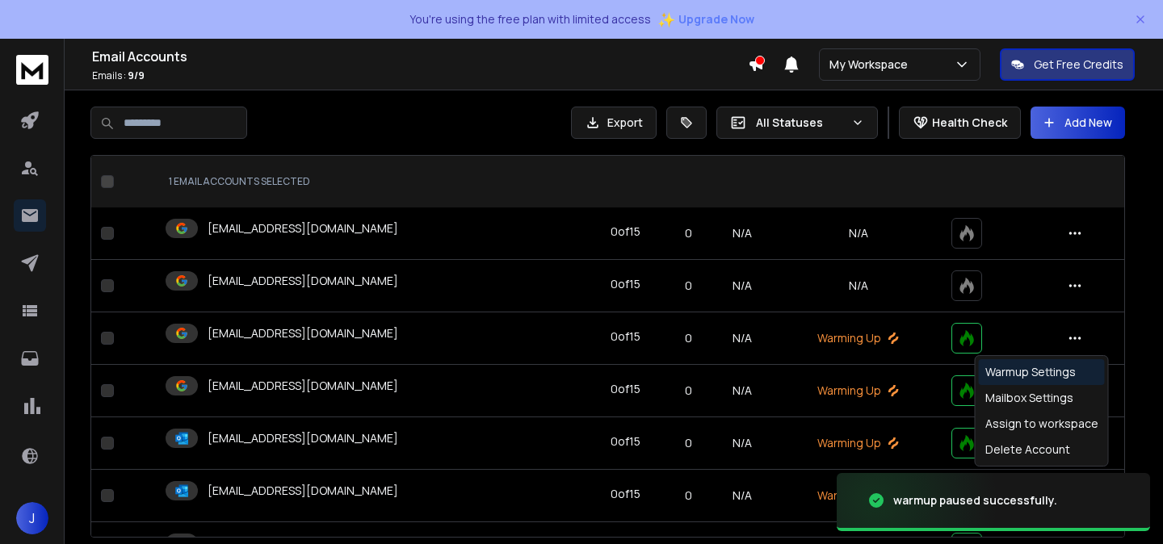
click at [1008, 371] on div "Warmup Settings" at bounding box center [1042, 372] width 126 height 26
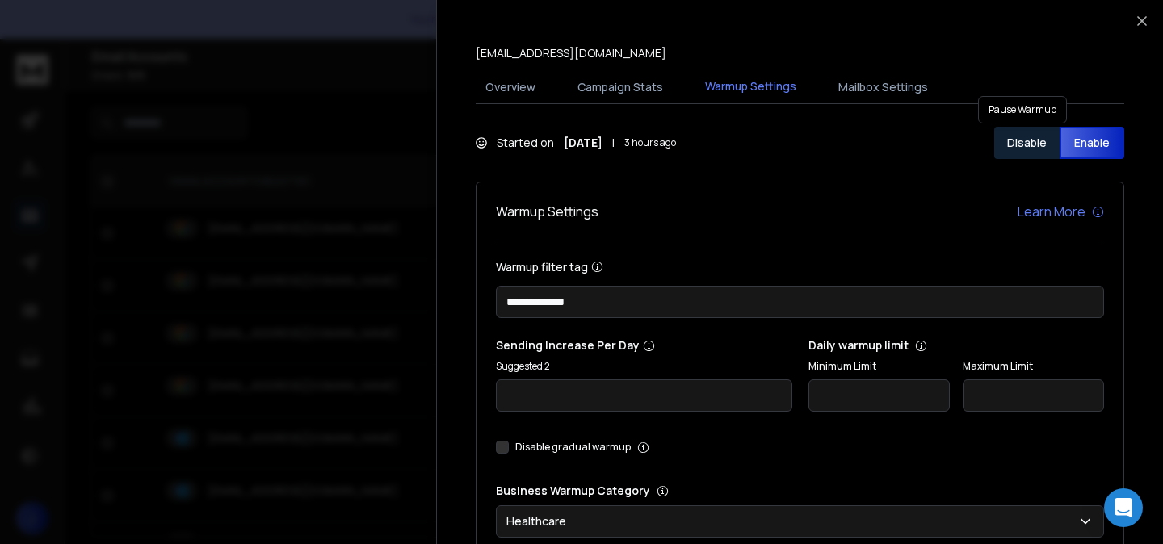
click at [1042, 144] on button "Disable" at bounding box center [1026, 143] width 65 height 32
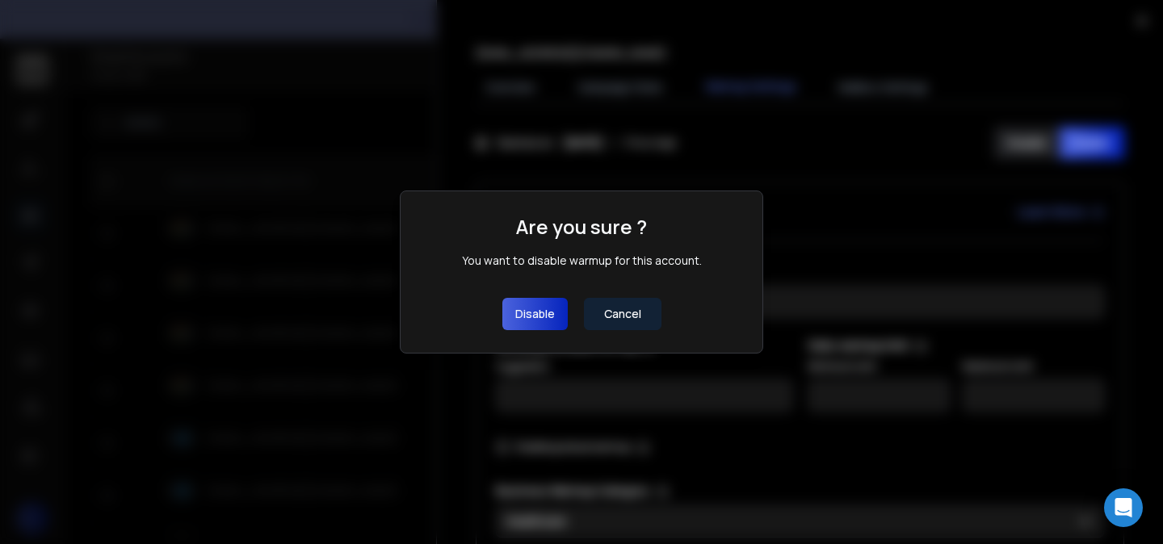
click at [551, 313] on button "Disable" at bounding box center [534, 314] width 65 height 32
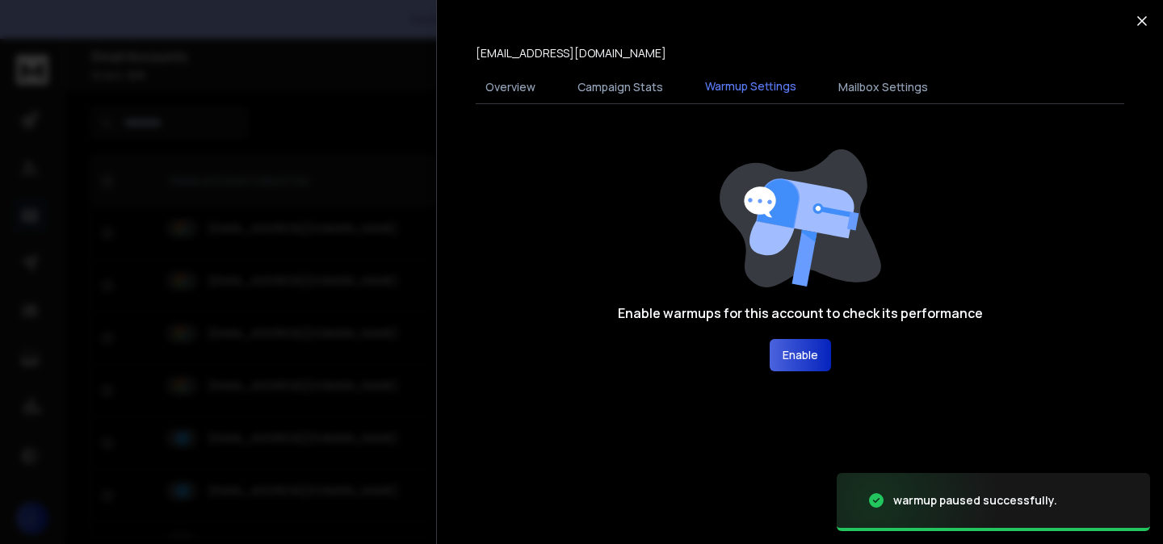
click at [1140, 23] on icon "button" at bounding box center [1142, 21] width 16 height 16
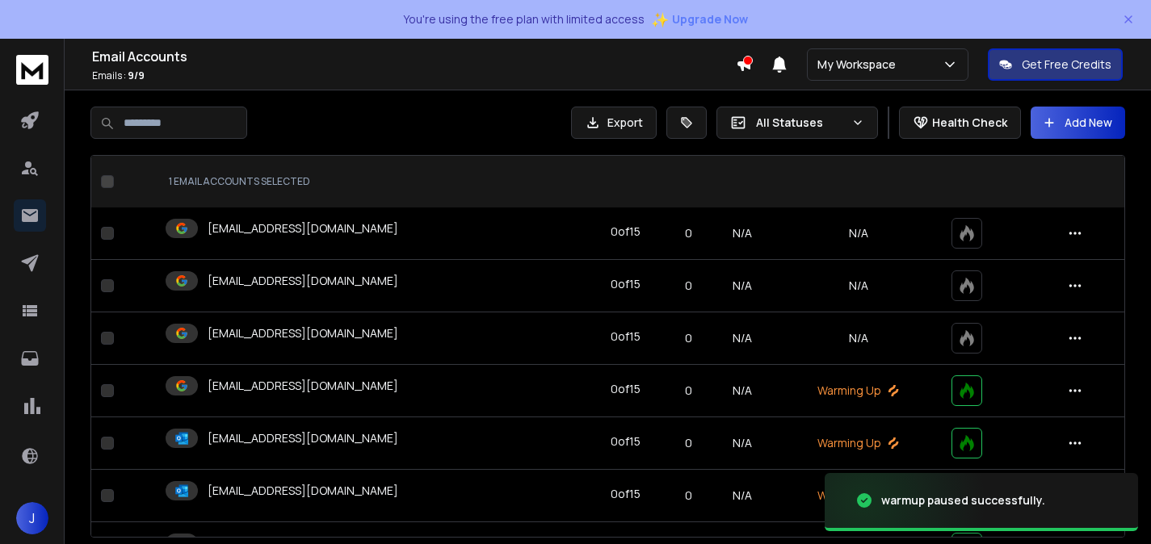
scroll to position [156, 0]
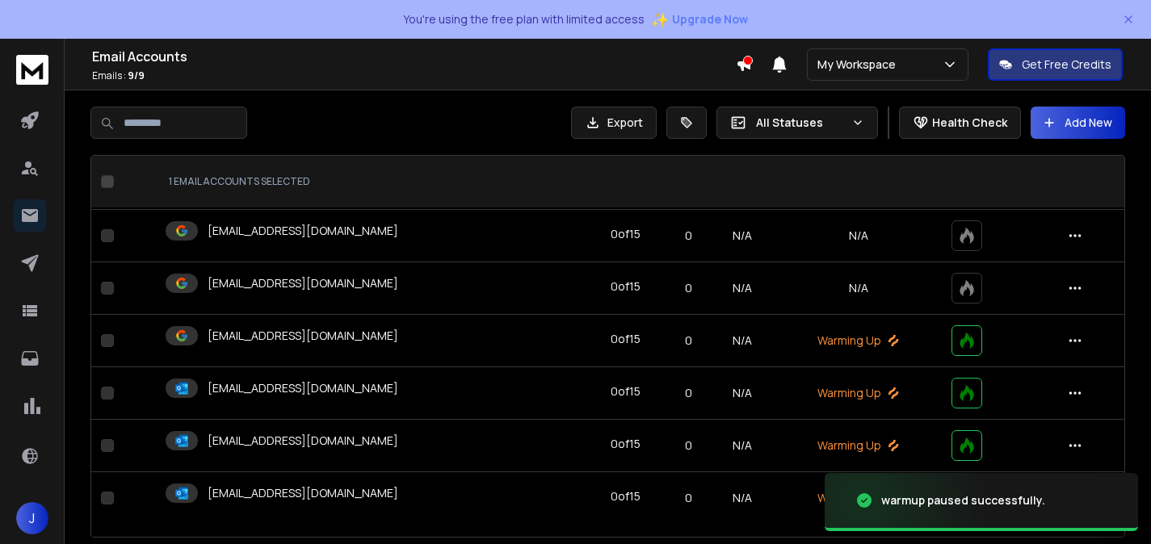
click at [1067, 338] on icon at bounding box center [1074, 340] width 15 height 15
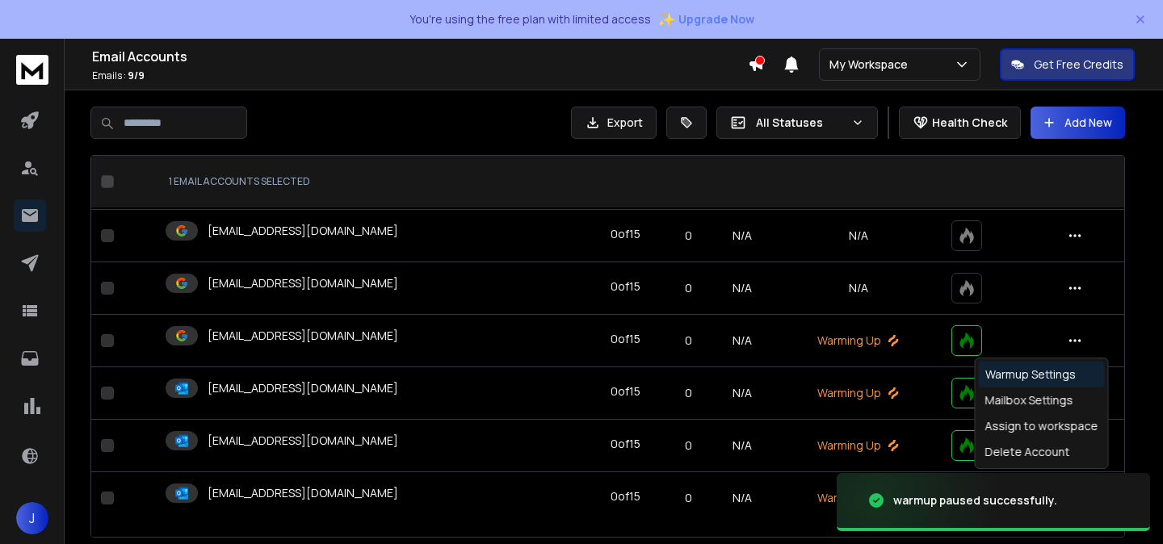
click at [1034, 373] on div "Warmup Settings" at bounding box center [1042, 375] width 126 height 26
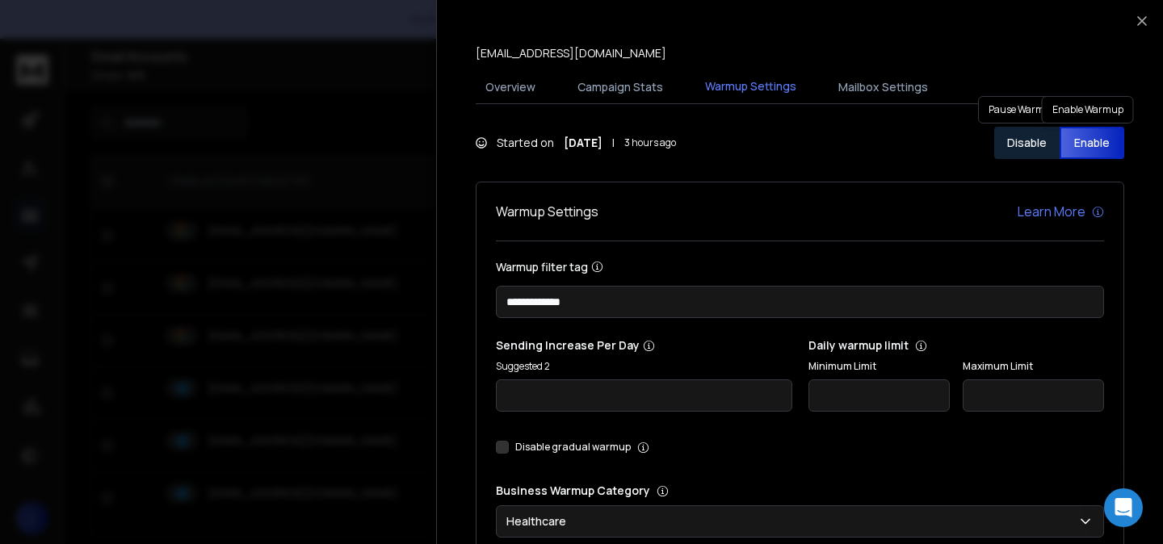
click at [1014, 149] on button "Disable" at bounding box center [1026, 143] width 65 height 32
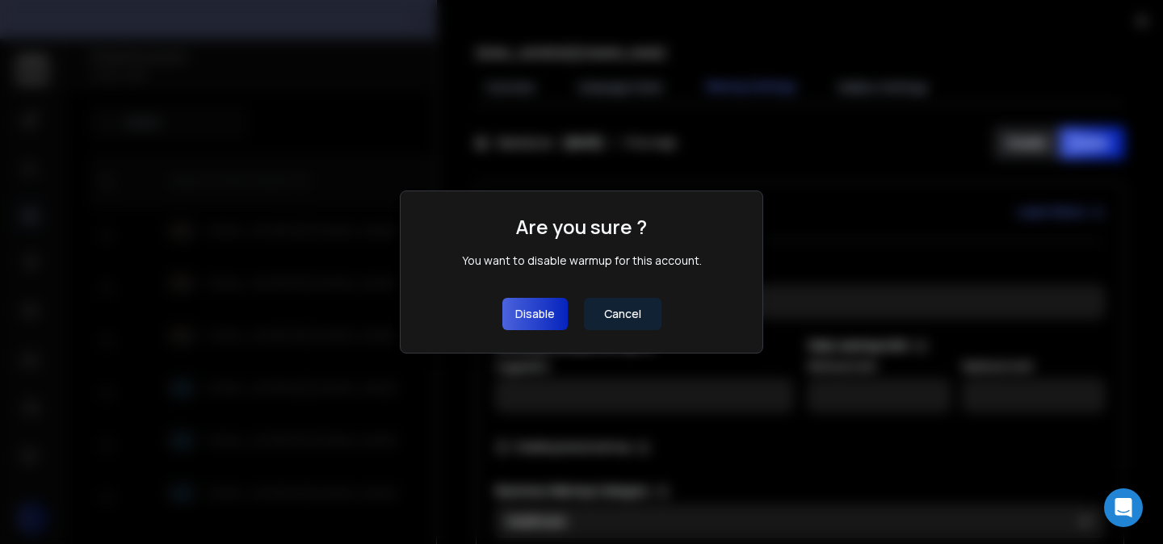
click at [560, 317] on button "Disable" at bounding box center [534, 314] width 65 height 32
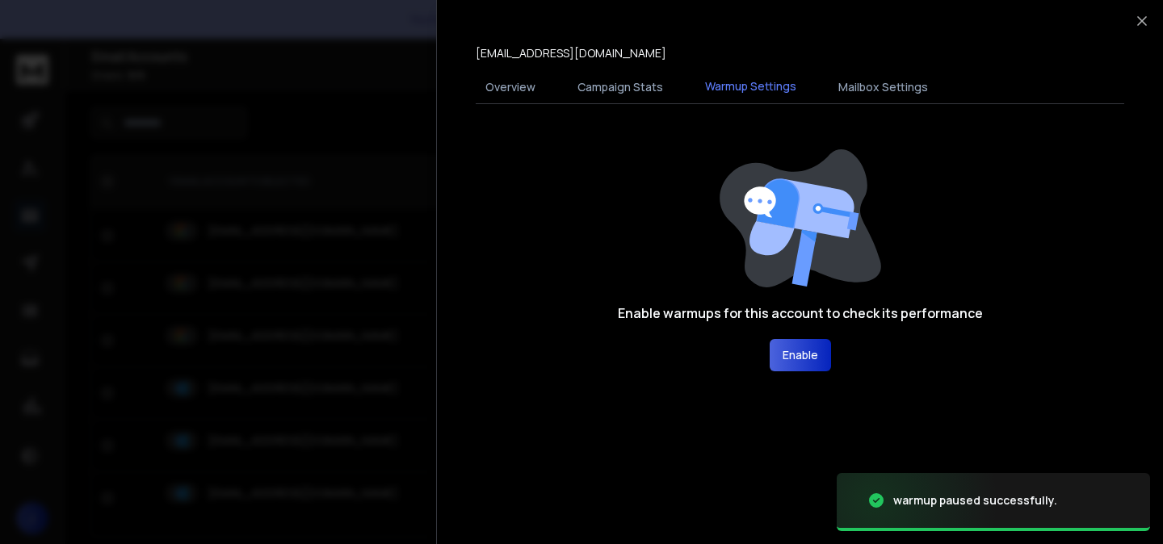
click at [778, 352] on button "Enable" at bounding box center [800, 355] width 61 height 32
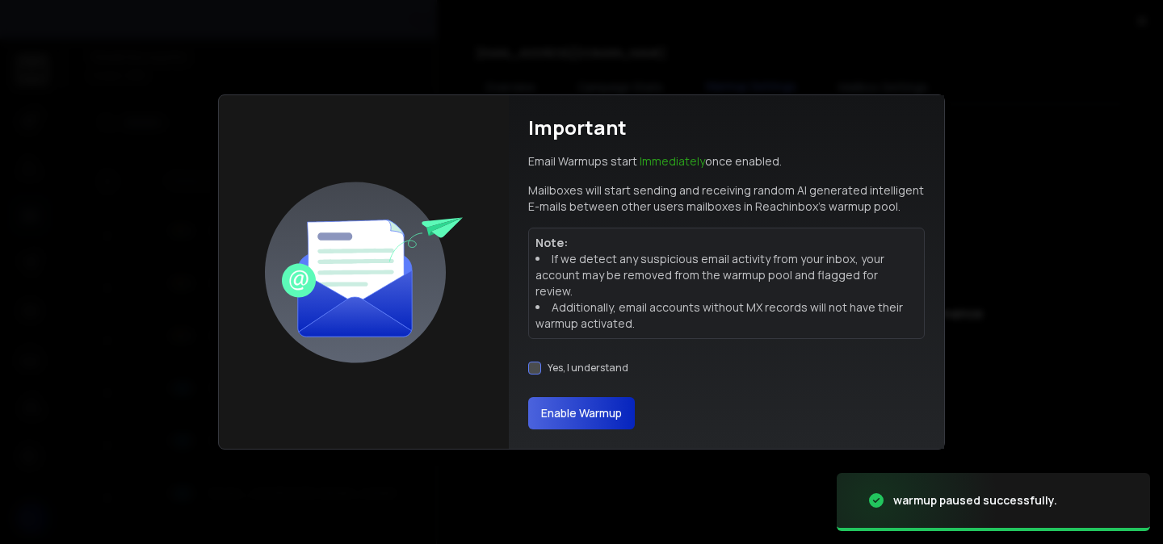
click at [532, 362] on button "Yes, I understand" at bounding box center [534, 368] width 13 height 13
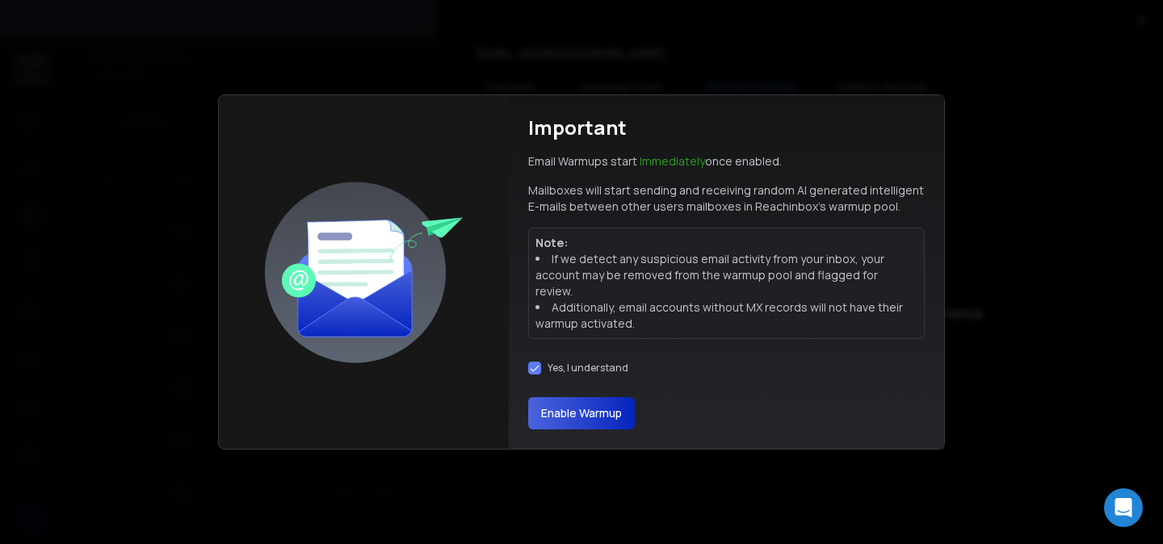
click at [555, 399] on button "Enable Warmup" at bounding box center [581, 413] width 107 height 32
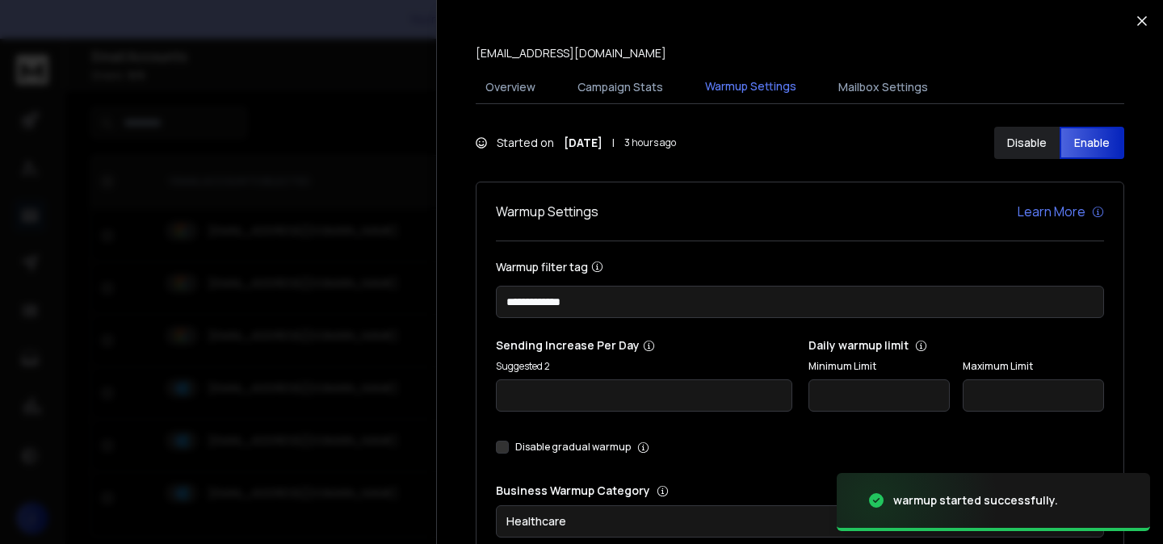
click at [1138, 17] on icon "button" at bounding box center [1142, 21] width 8 height 8
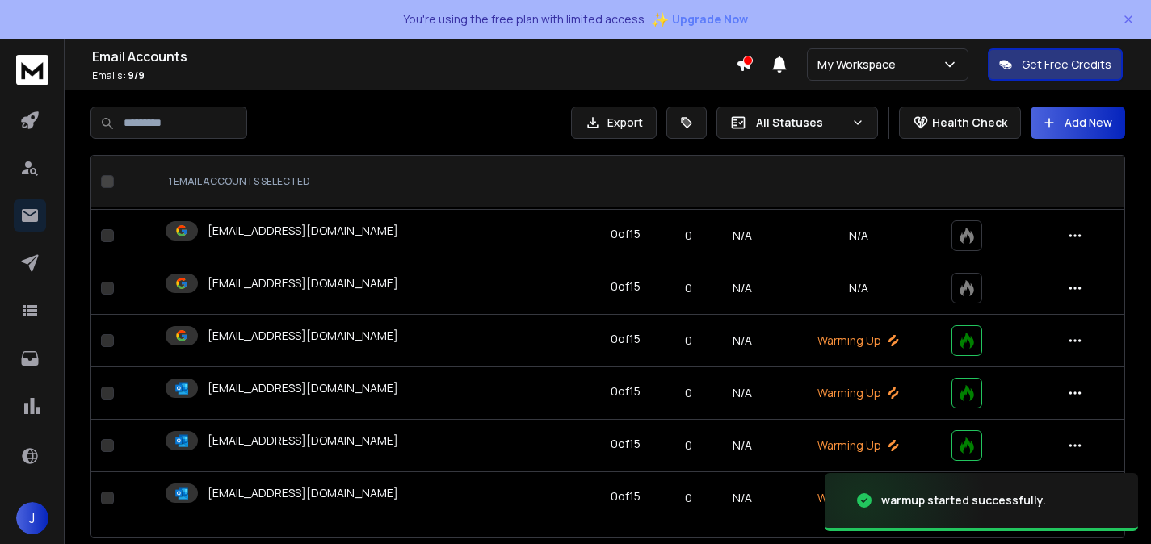
scroll to position [148, 0]
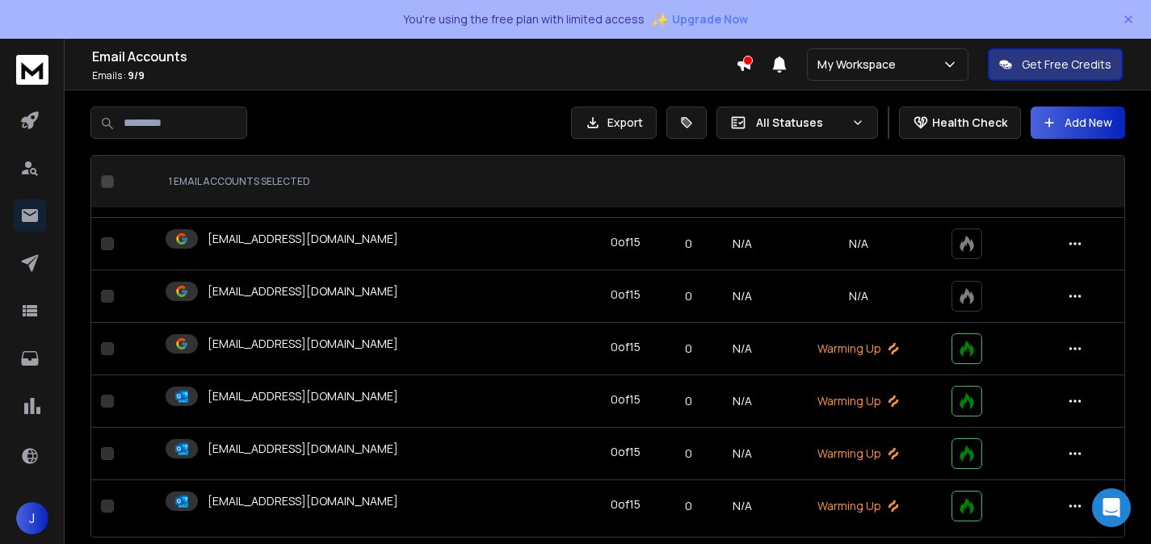
click at [1059, 341] on button at bounding box center [1074, 348] width 80 height 27
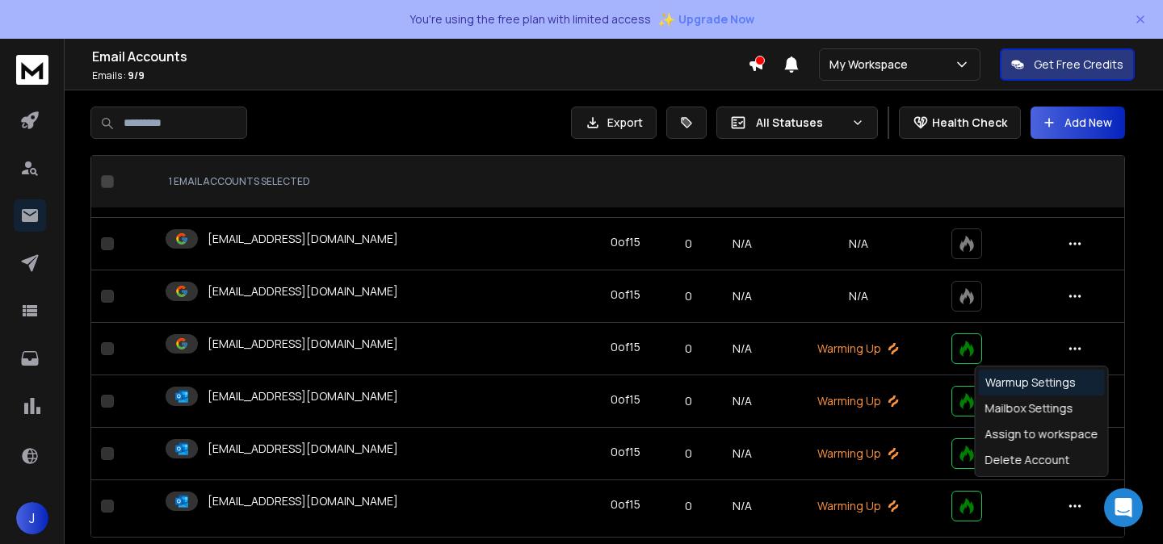
click at [1033, 381] on div "Warmup Settings" at bounding box center [1042, 383] width 126 height 26
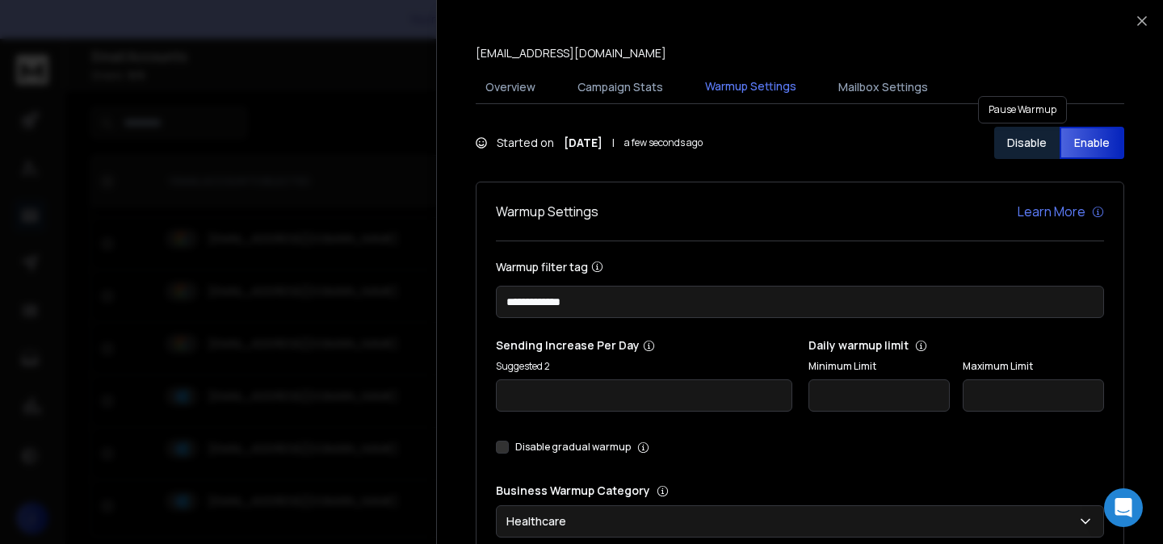
click at [1031, 144] on button "Disable" at bounding box center [1026, 143] width 65 height 32
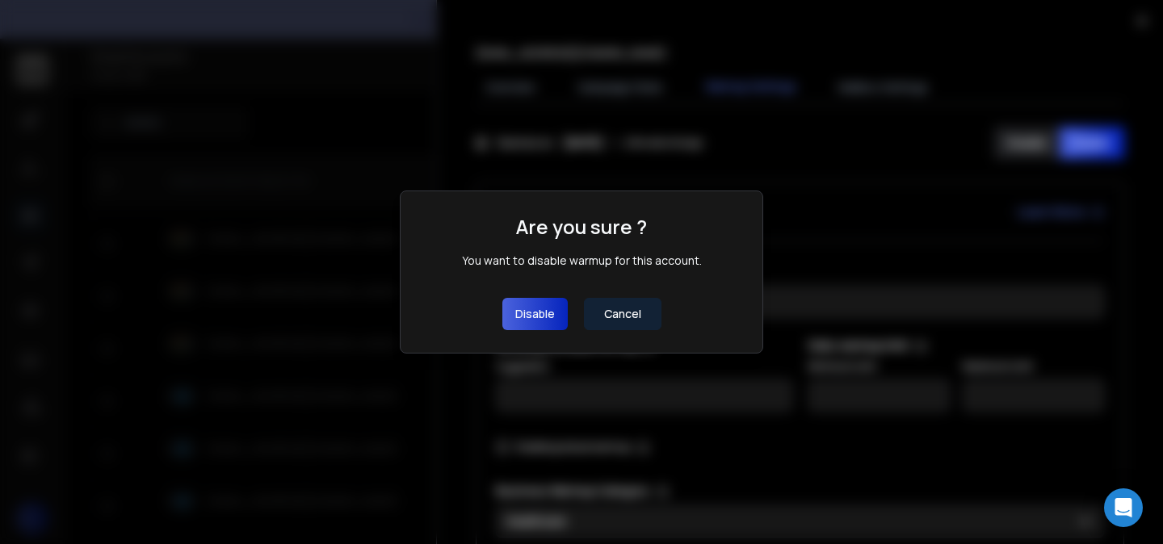
click at [516, 317] on button "Disable" at bounding box center [534, 314] width 65 height 32
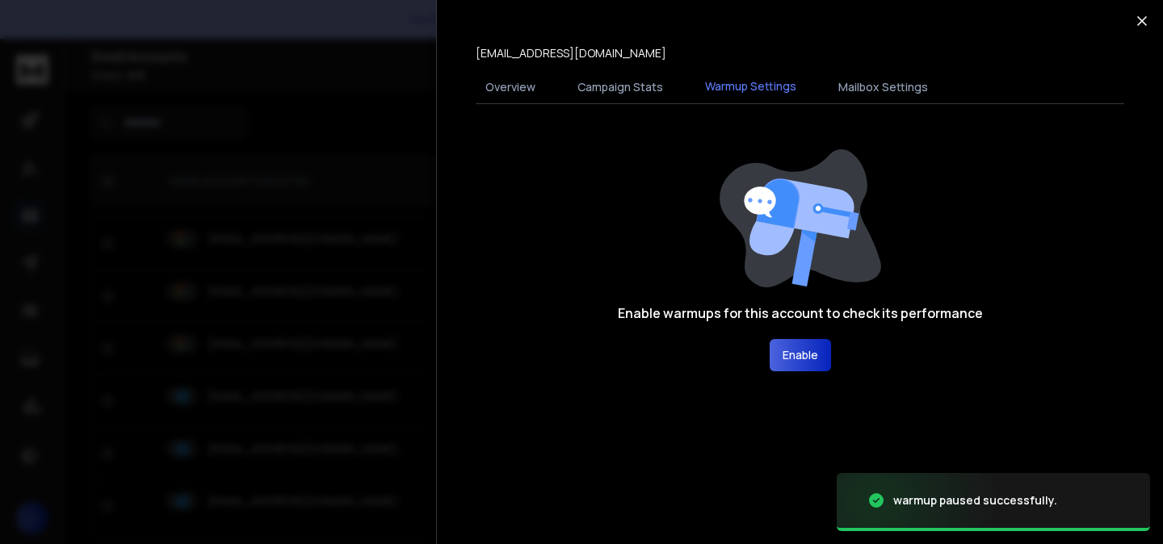
click at [1139, 18] on icon "button" at bounding box center [1142, 21] width 8 height 8
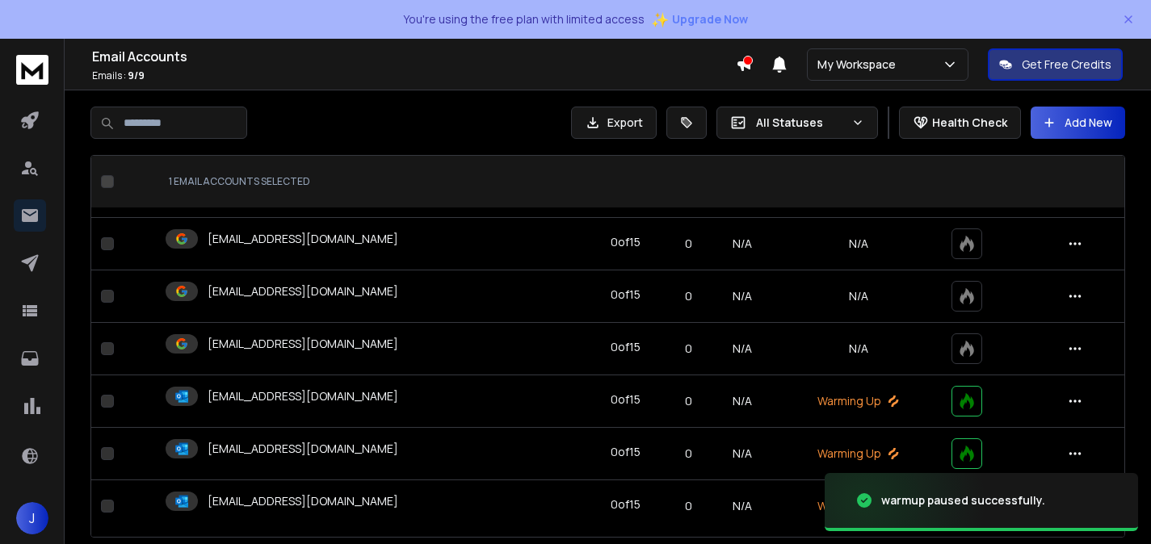
scroll to position [156, 0]
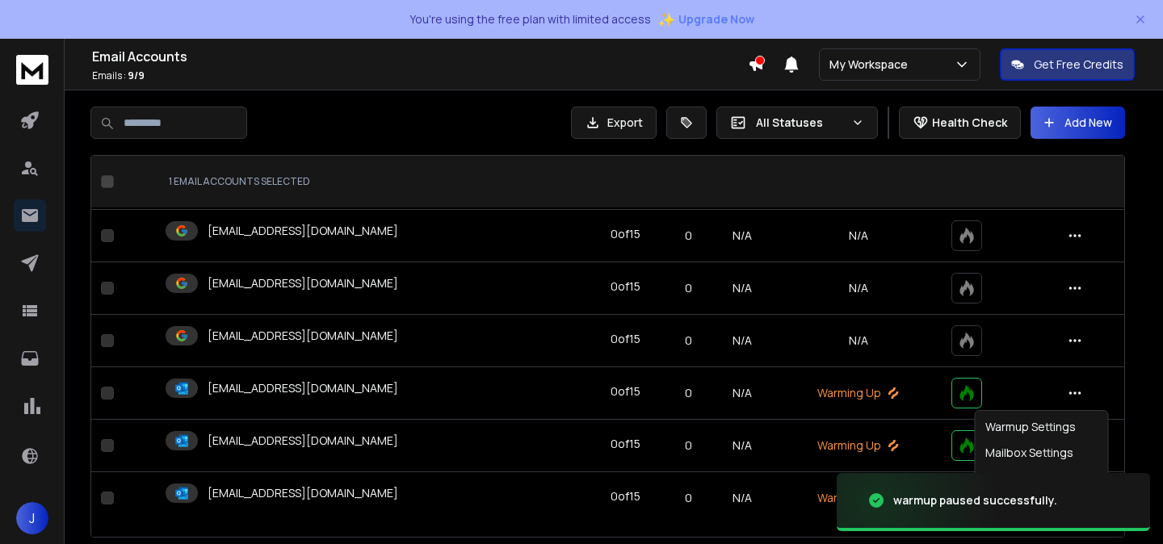
click at [1068, 392] on icon at bounding box center [1074, 393] width 12 height 2
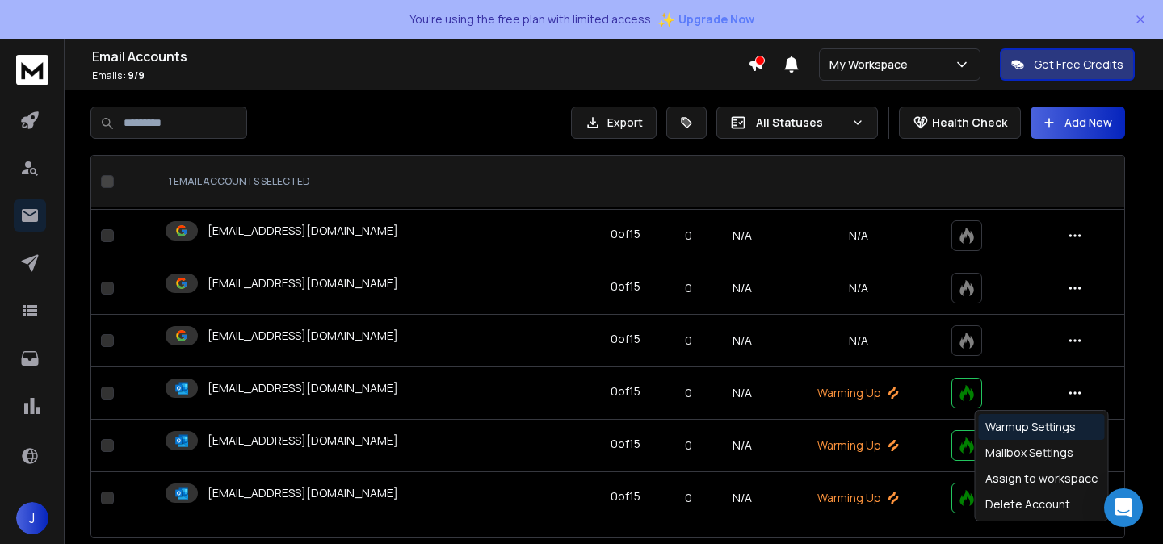
click at [1025, 426] on div "Warmup Settings" at bounding box center [1042, 427] width 126 height 26
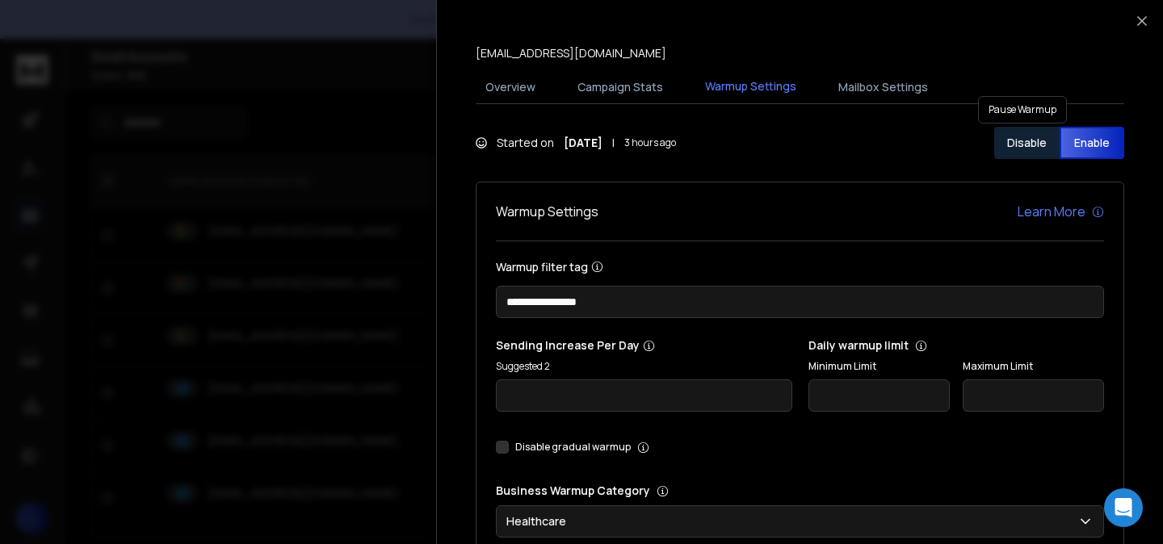
click at [1032, 141] on button "Disable" at bounding box center [1026, 143] width 65 height 32
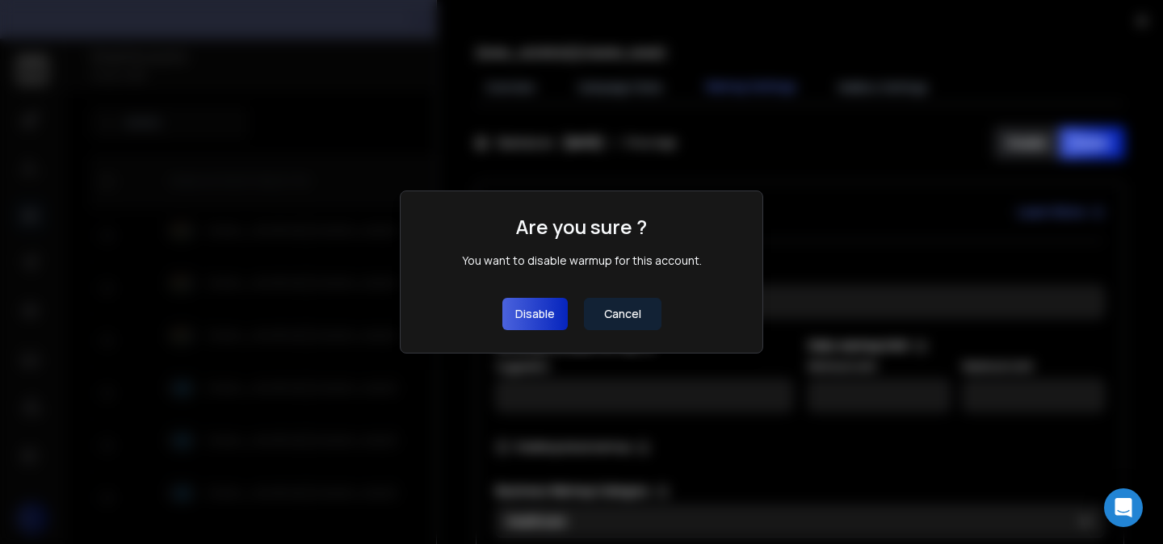
click at [499, 318] on div "Are you sure ? You want to disable warmup for this account. Disable Cancel" at bounding box center [581, 272] width 317 height 116
click at [534, 315] on button "Disable" at bounding box center [534, 314] width 65 height 32
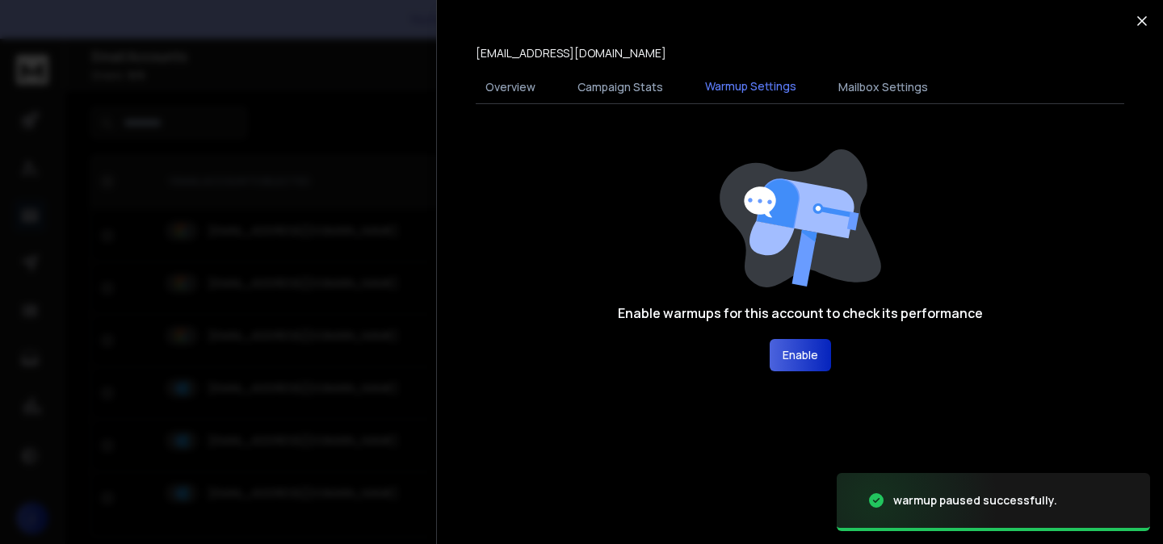
click at [1142, 23] on icon "button" at bounding box center [1142, 21] width 16 height 16
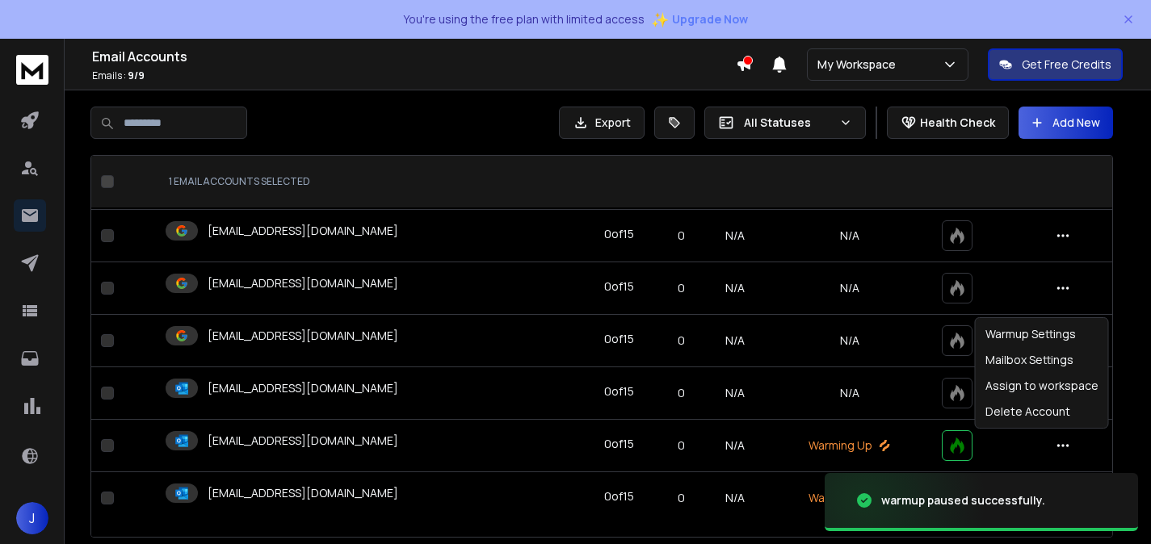
click at [1063, 444] on icon at bounding box center [1063, 445] width 12 height 2
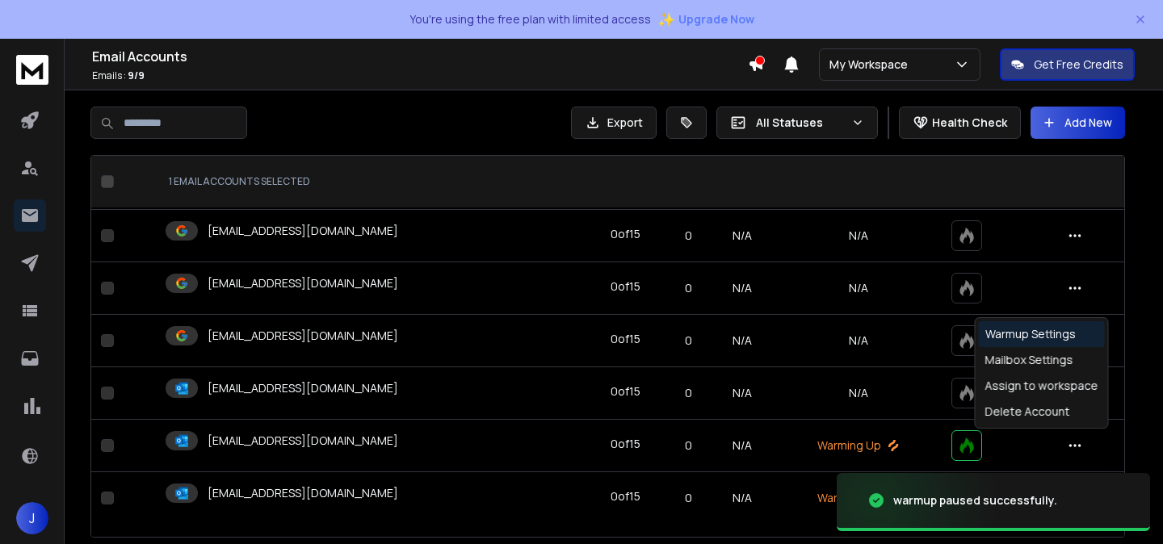
click at [1030, 331] on div "Warmup Settings" at bounding box center [1042, 334] width 126 height 26
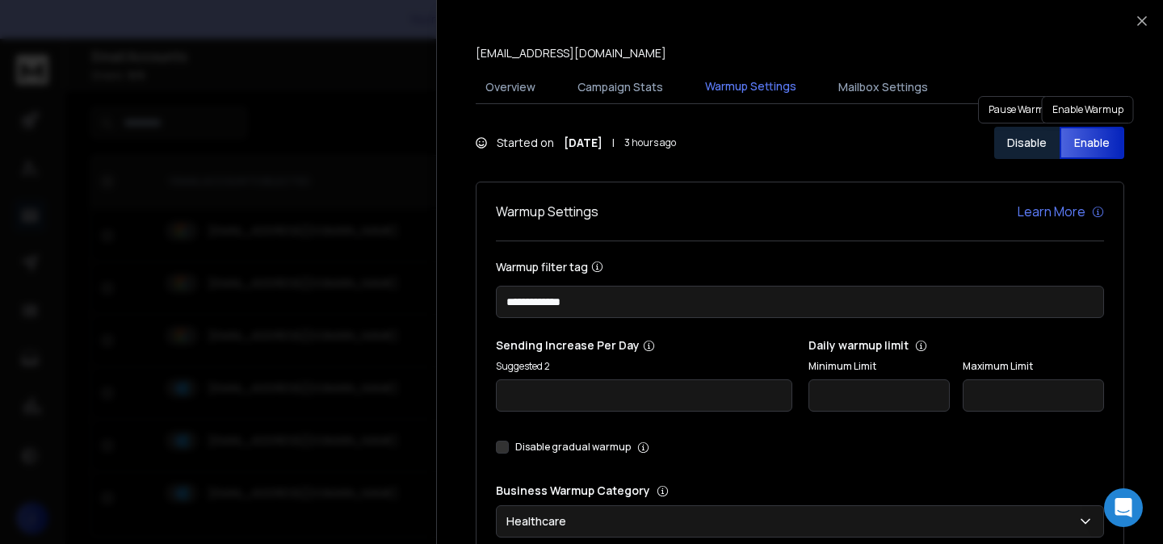
click at [1017, 145] on button "Disable" at bounding box center [1026, 143] width 65 height 32
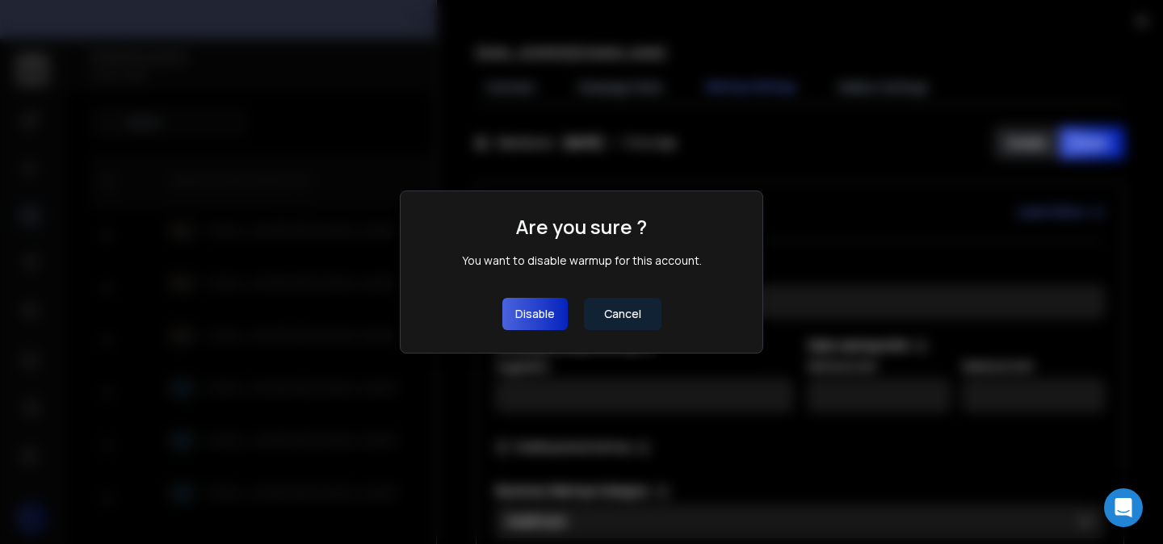
click at [517, 321] on button "Disable" at bounding box center [534, 314] width 65 height 32
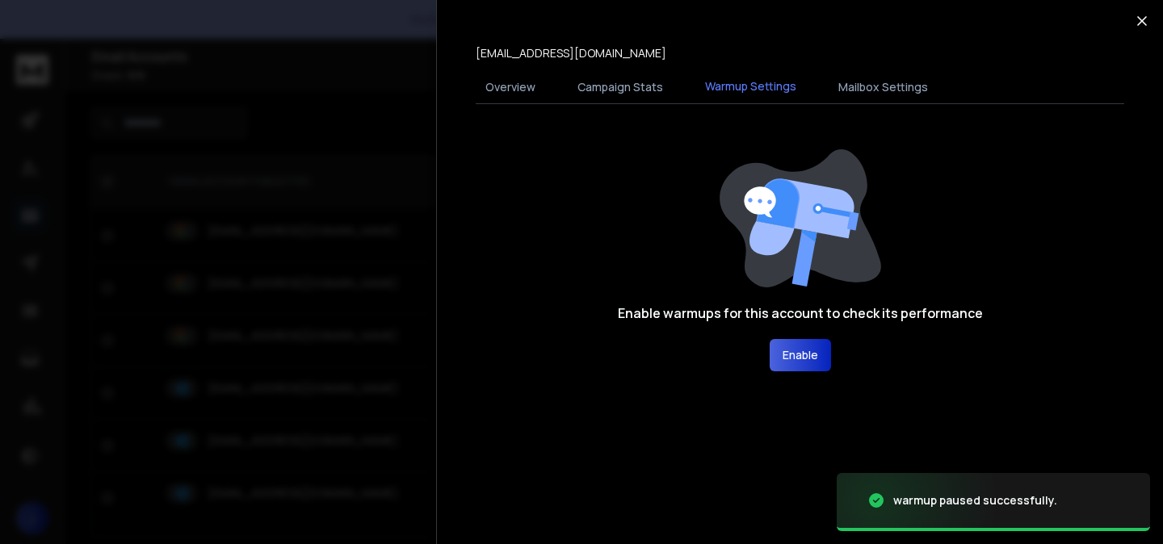
click at [1138, 20] on icon "button" at bounding box center [1142, 21] width 8 height 8
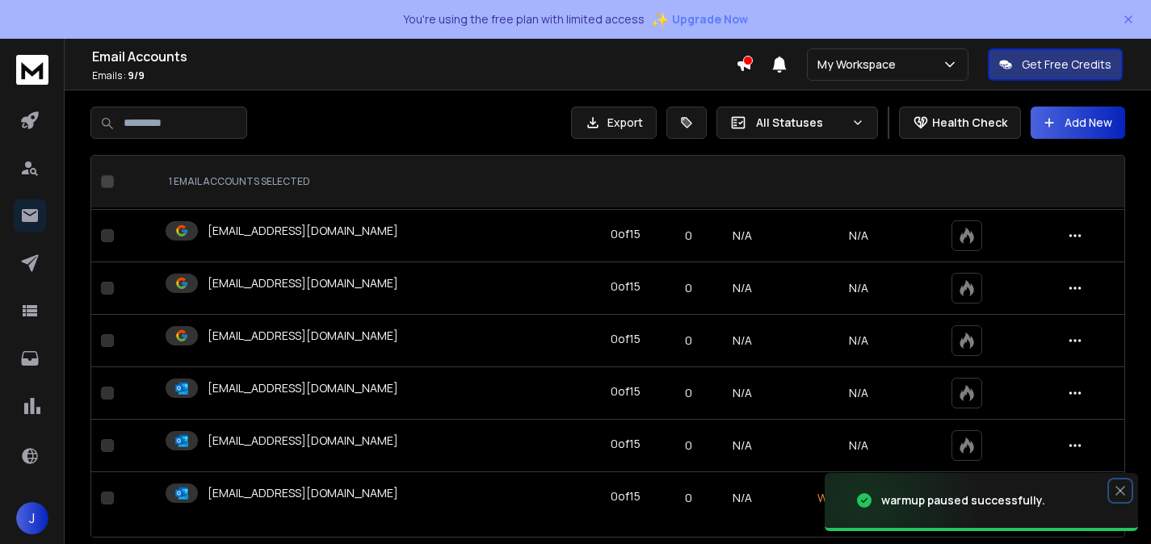
click at [1116, 490] on icon "Notifications (F8)" at bounding box center [1120, 491] width 16 height 16
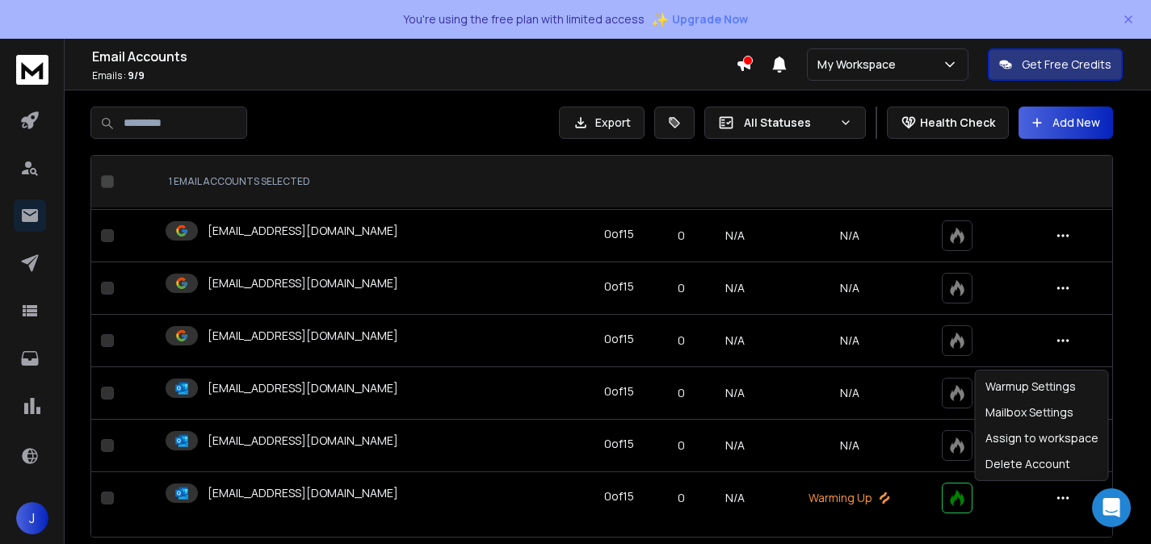
click at [1067, 493] on icon at bounding box center [1062, 498] width 15 height 15
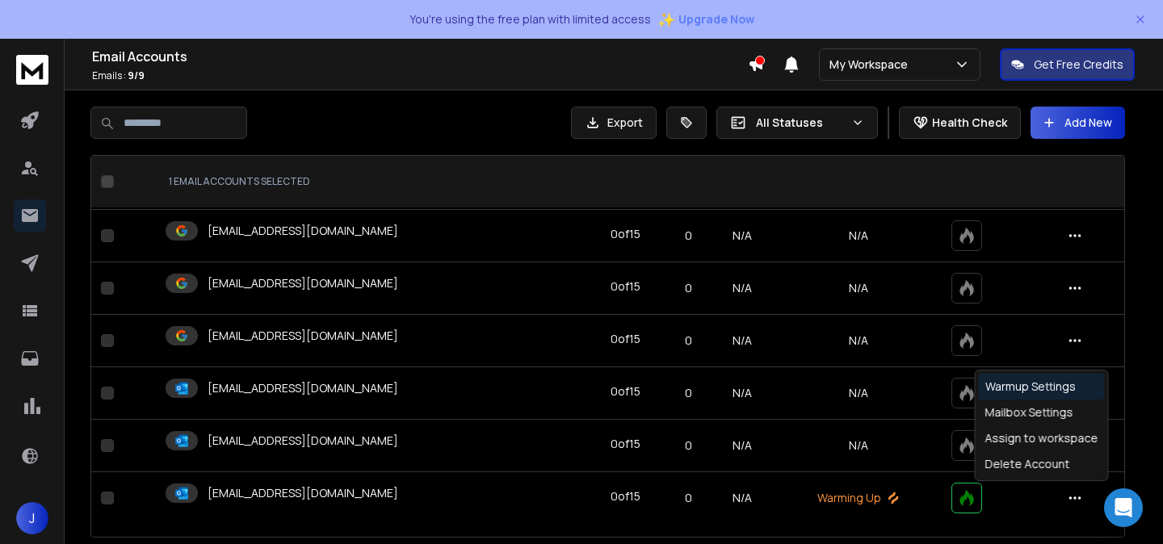
click at [1034, 376] on div "Warmup Settings" at bounding box center [1042, 387] width 126 height 26
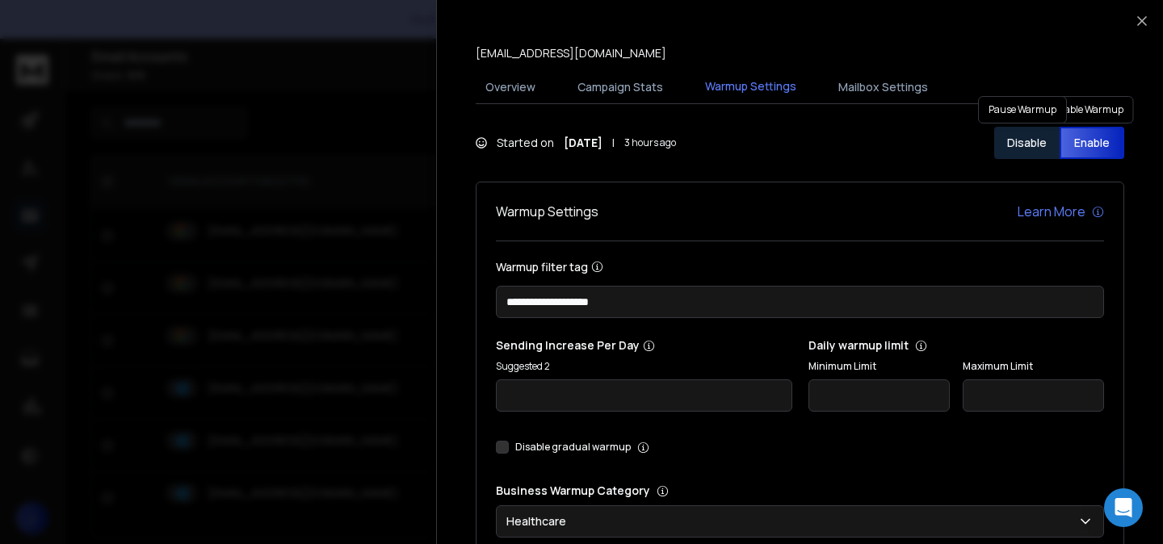
click at [1017, 140] on button "Disable" at bounding box center [1026, 143] width 65 height 32
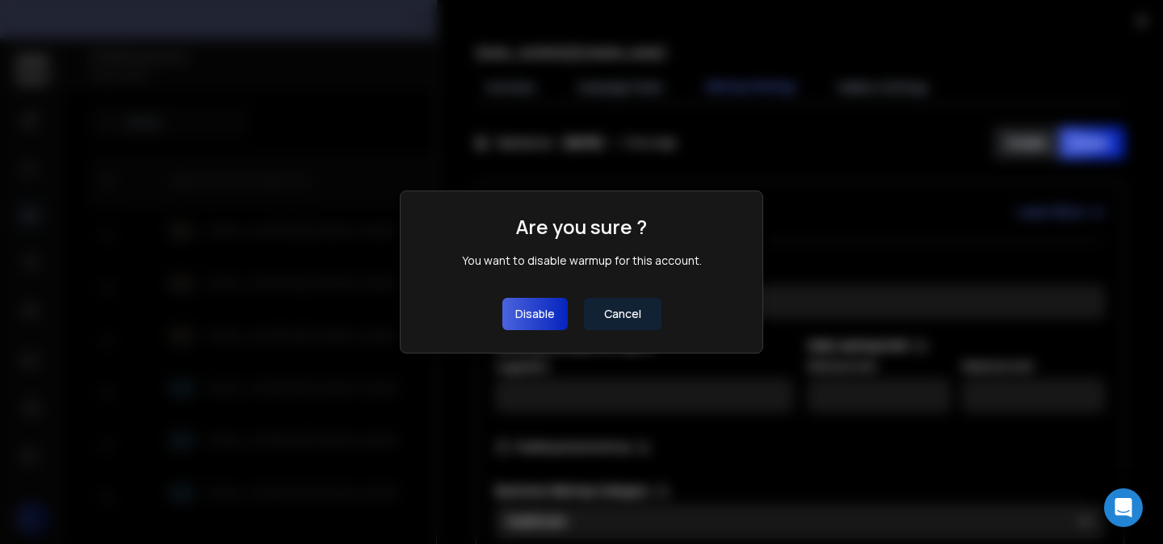
click at [522, 312] on button "Disable" at bounding box center [534, 314] width 65 height 32
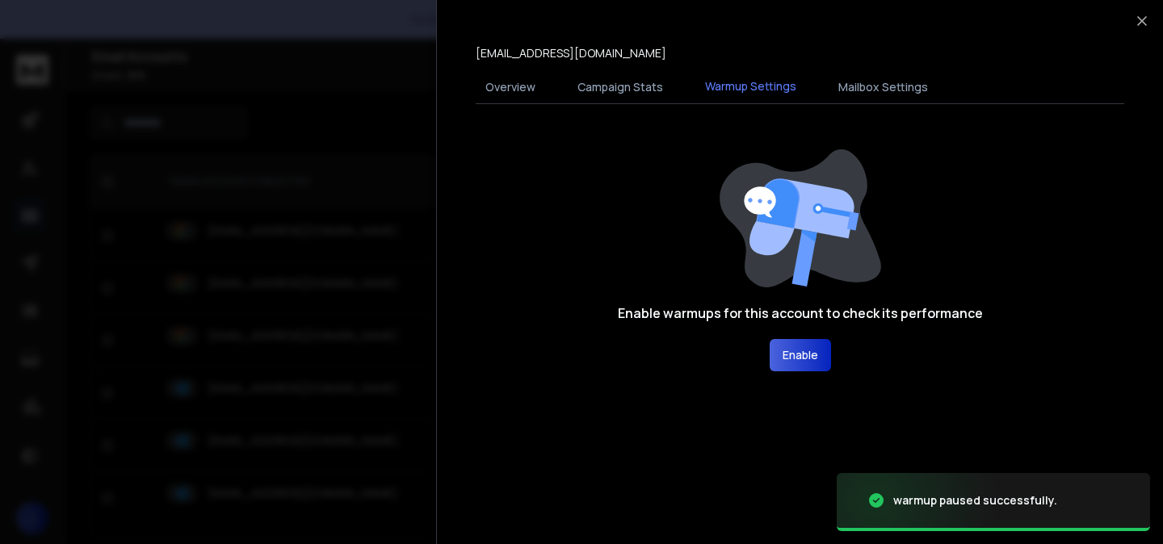
click at [1136, 24] on icon "button" at bounding box center [1142, 21] width 16 height 16
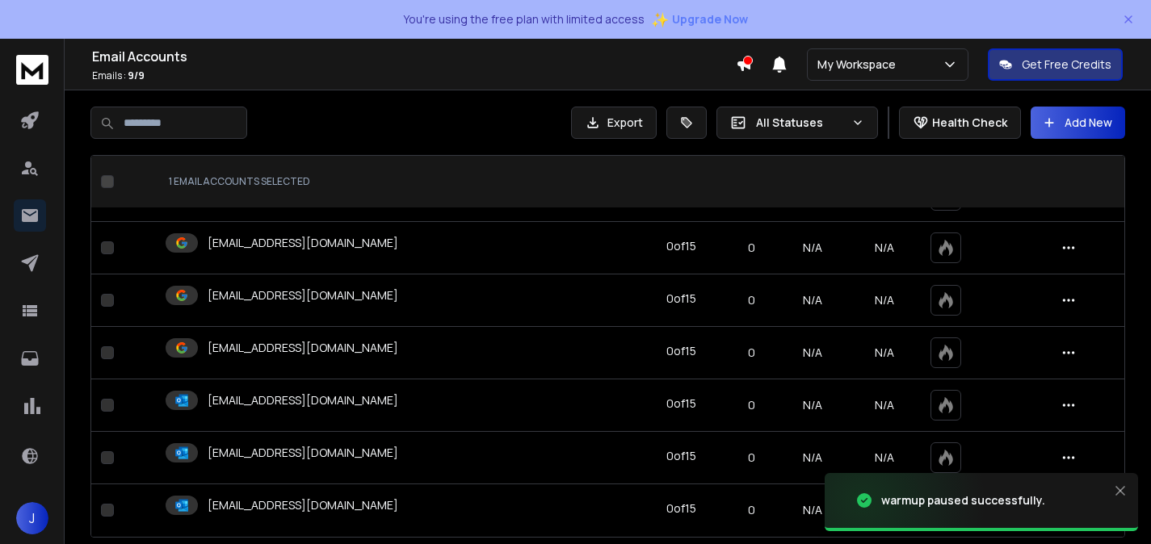
scroll to position [142, 0]
click at [1114, 489] on icon "Notifications (F8)" at bounding box center [1120, 491] width 16 height 16
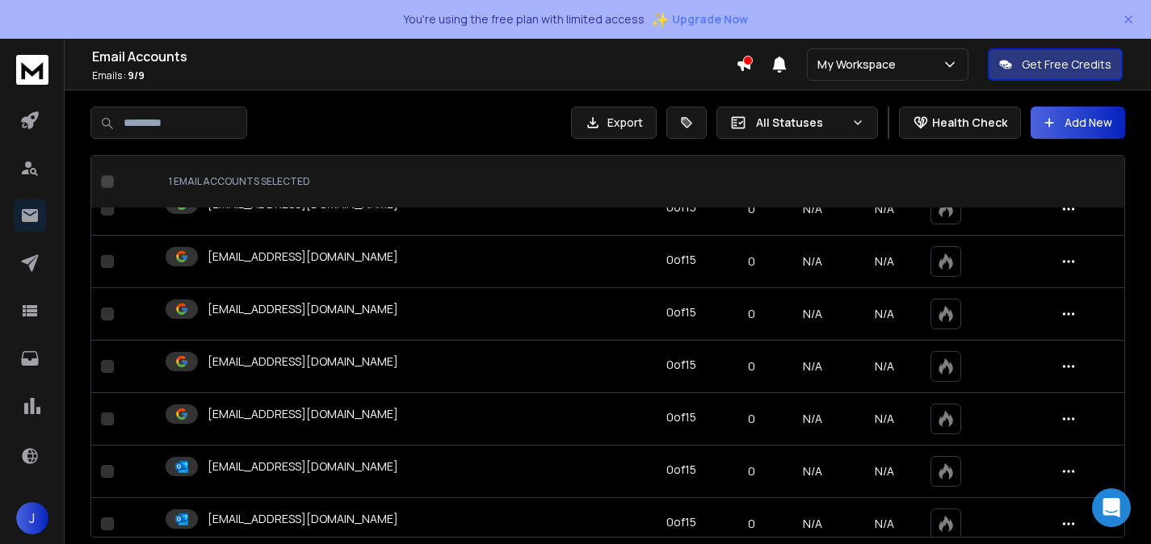
scroll to position [0, 0]
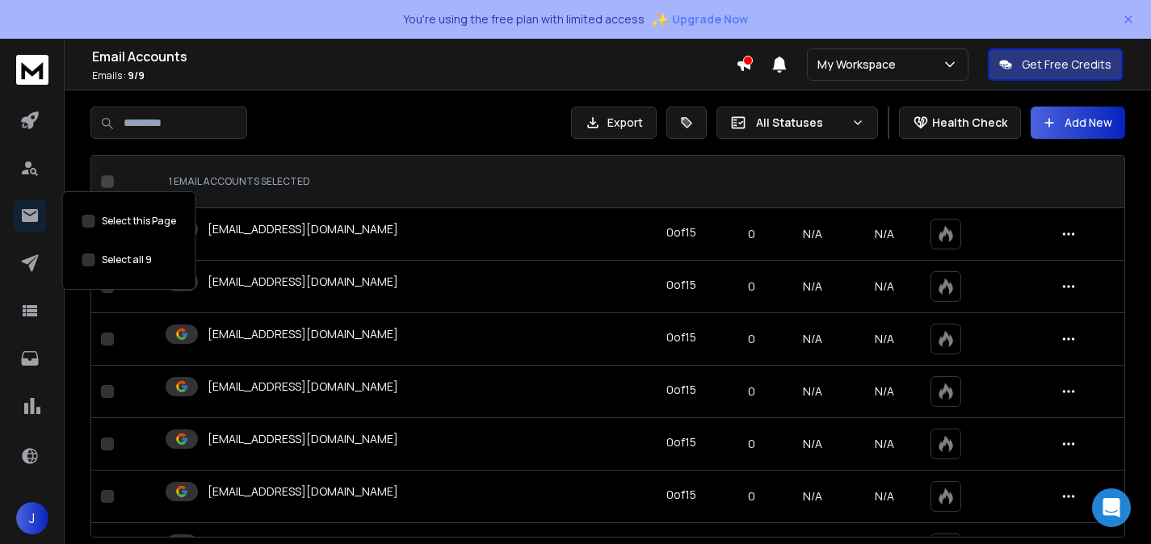
click at [107, 181] on button "Select this Page" at bounding box center [107, 181] width 13 height 13
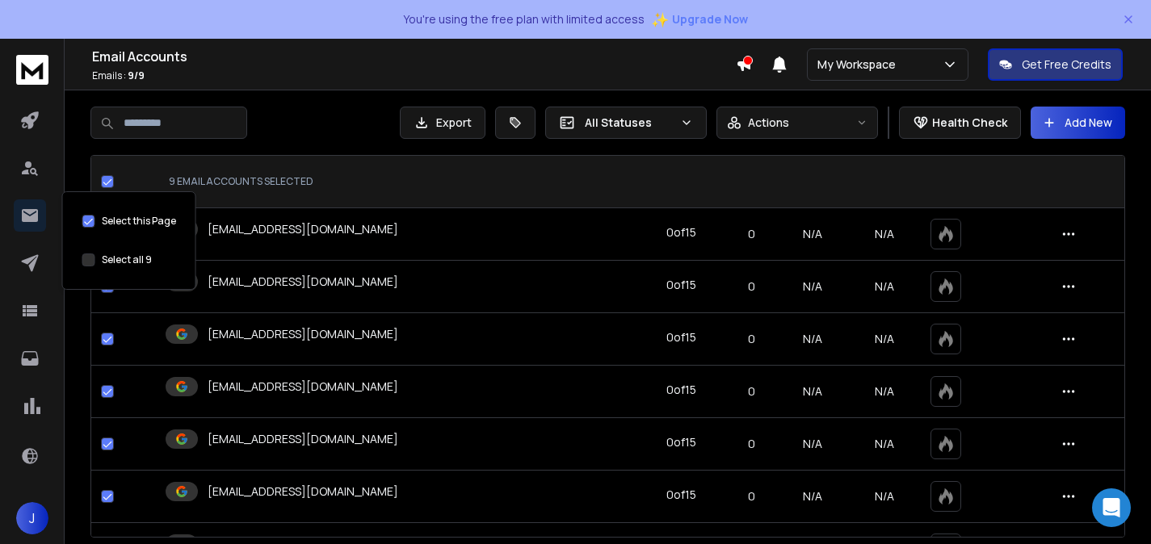
click at [106, 179] on button "Select this Page" at bounding box center [107, 181] width 13 height 13
